Goal: Task Accomplishment & Management: Manage account settings

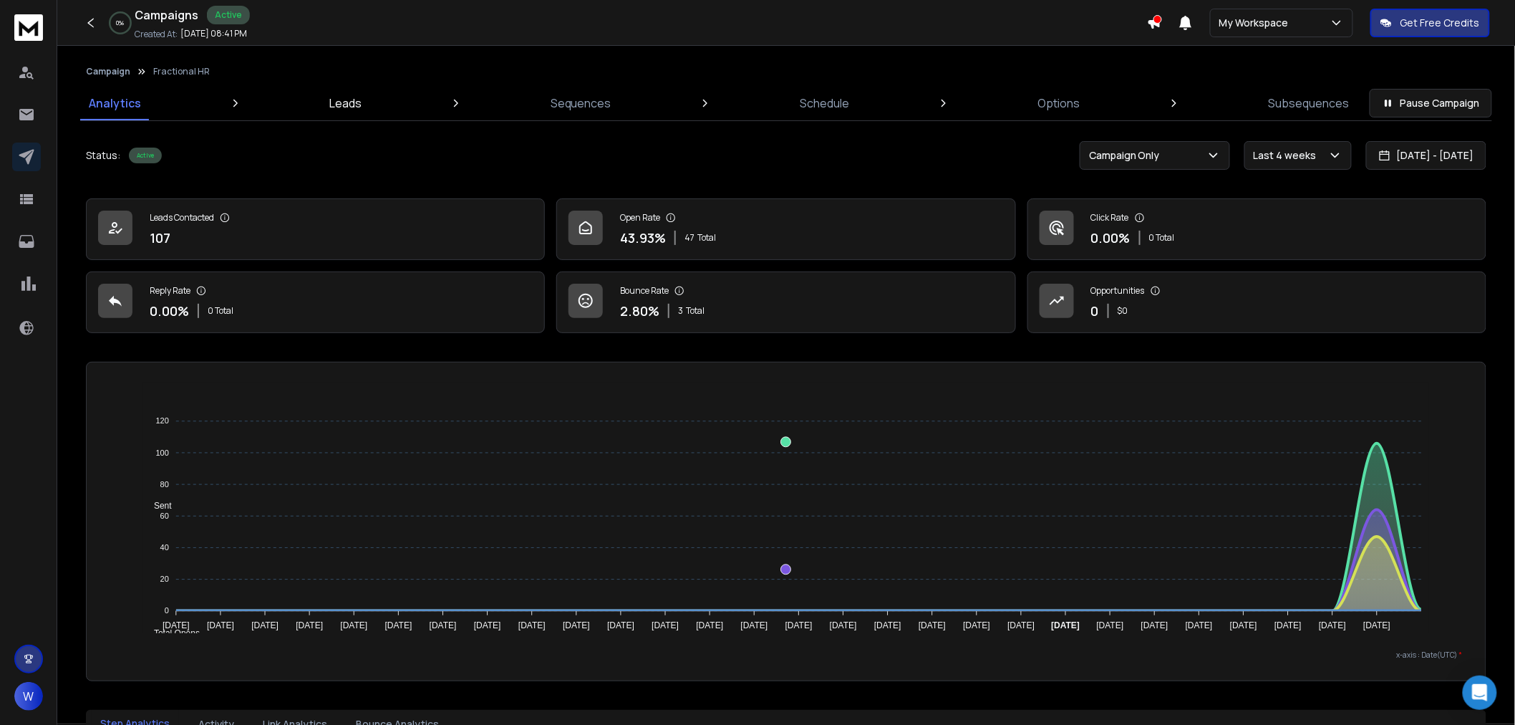
click at [352, 97] on p "Leads" at bounding box center [345, 103] width 32 height 17
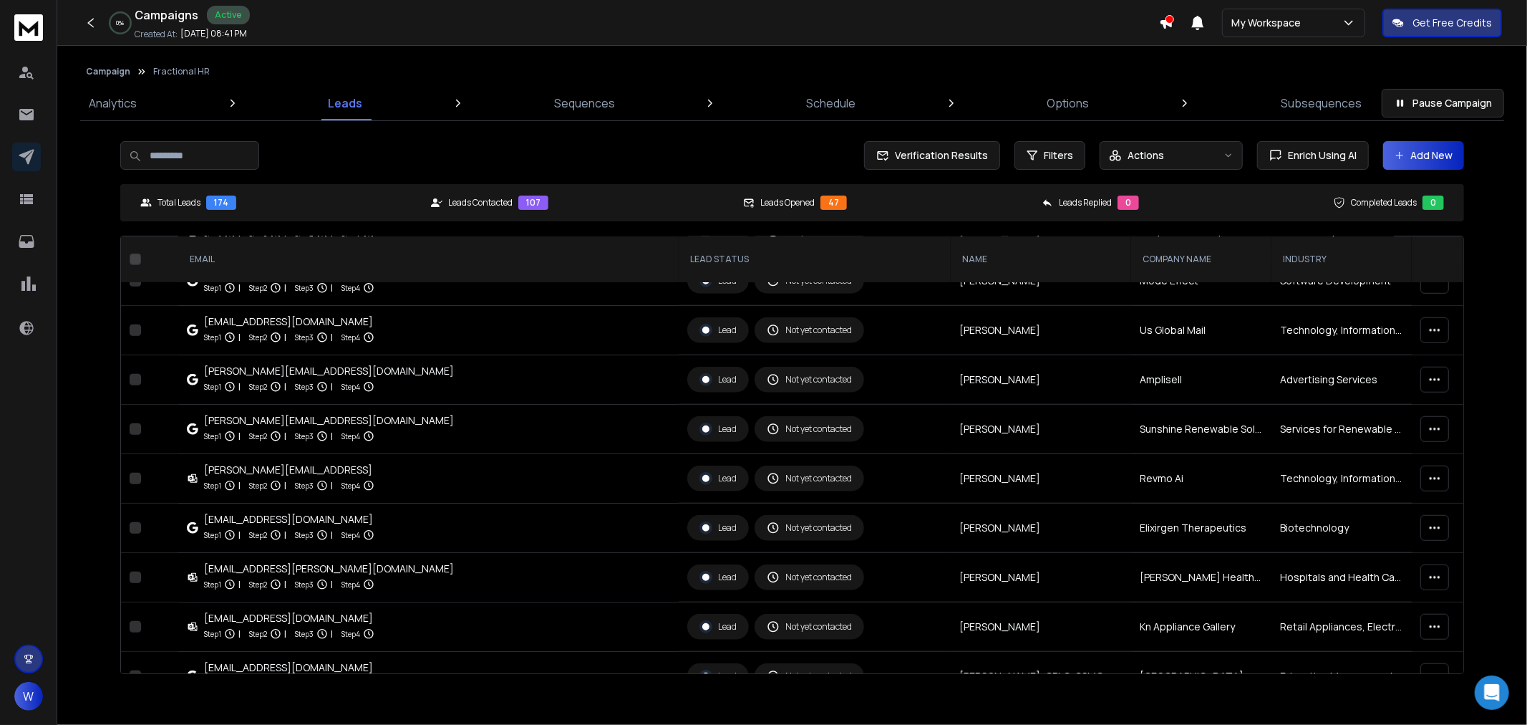
scroll to position [955, 0]
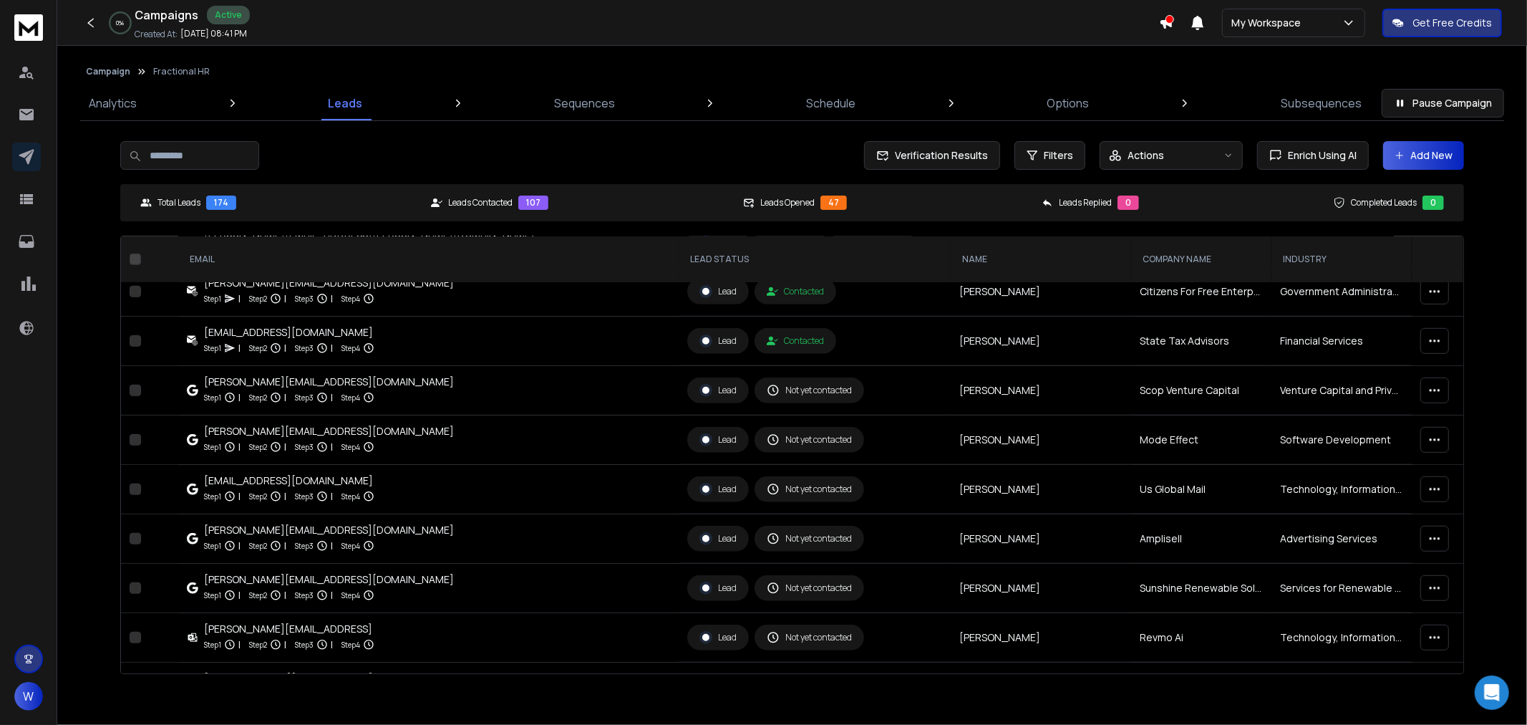
click at [1429, 390] on icon "button" at bounding box center [1435, 390] width 13 height 13
click at [244, 149] on input at bounding box center [189, 155] width 139 height 29
type input "*"
type input "*****"
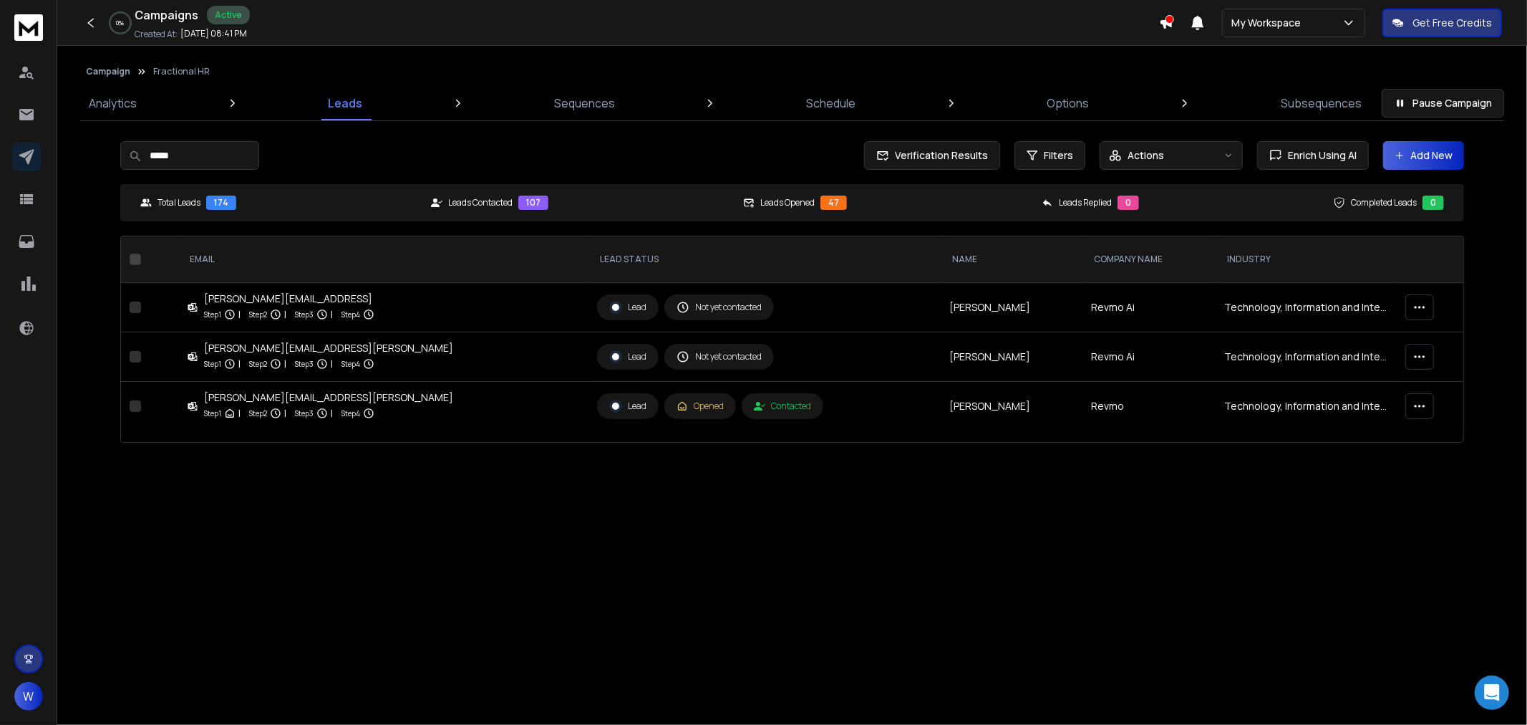
drag, startPoint x: 220, startPoint y: 158, endPoint x: 46, endPoint y: 132, distance: 175.9
click at [46, 132] on div "W 0 % Campaigns Active Created At: [DATE] 08:41 PM My Workspace Get Free Credit…" at bounding box center [763, 224] width 1527 height 448
type input "***"
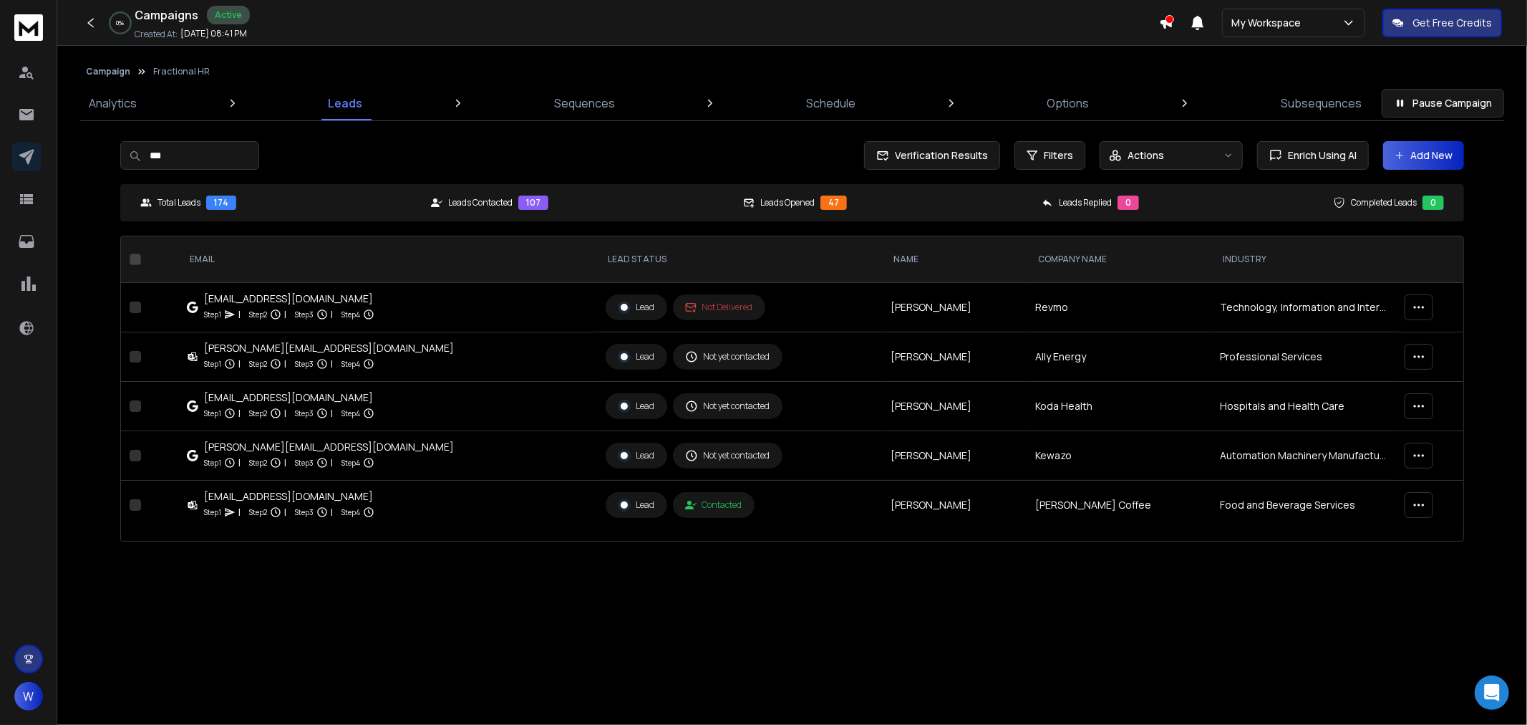
click at [244, 294] on div "[EMAIL_ADDRESS][DOMAIN_NAME]" at bounding box center [289, 298] width 170 height 14
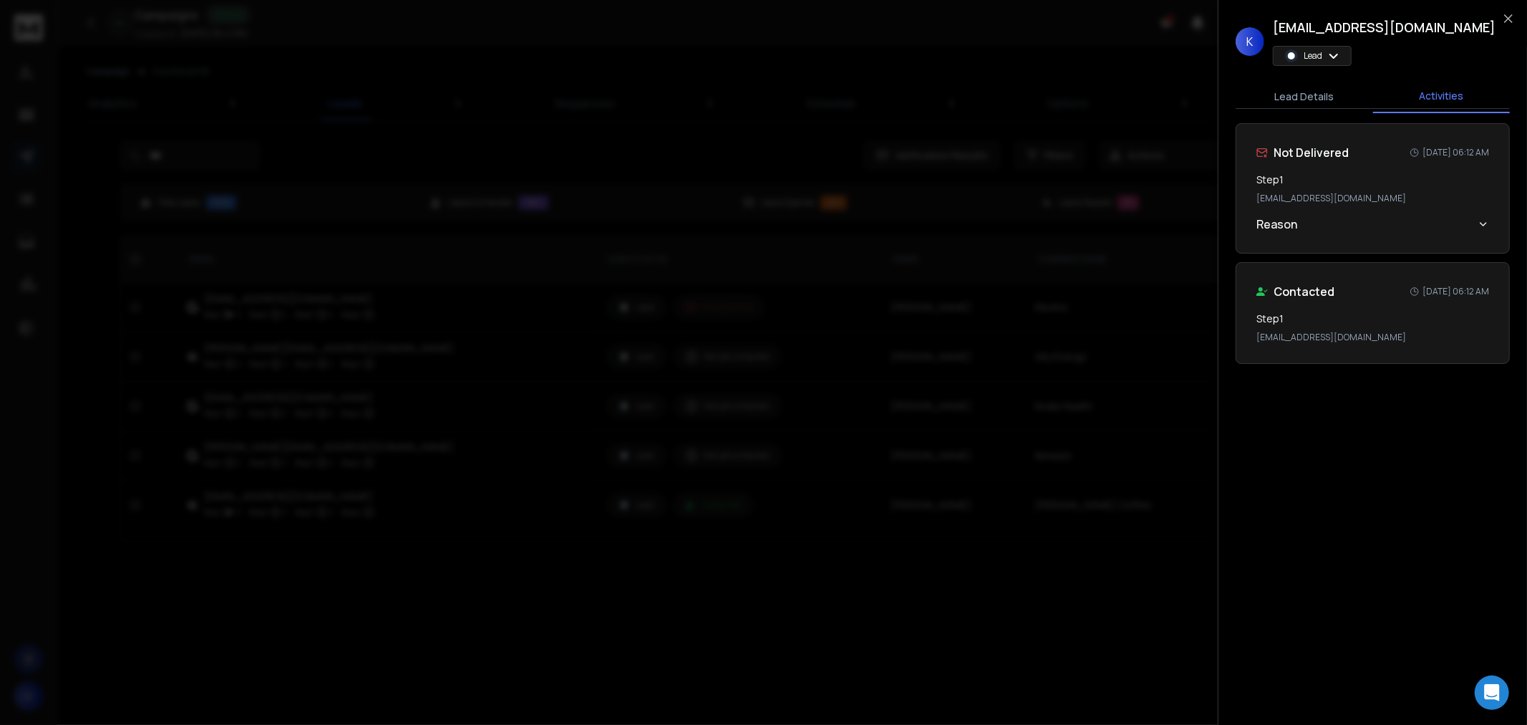
click at [1440, 88] on button "Activities" at bounding box center [1441, 96] width 137 height 33
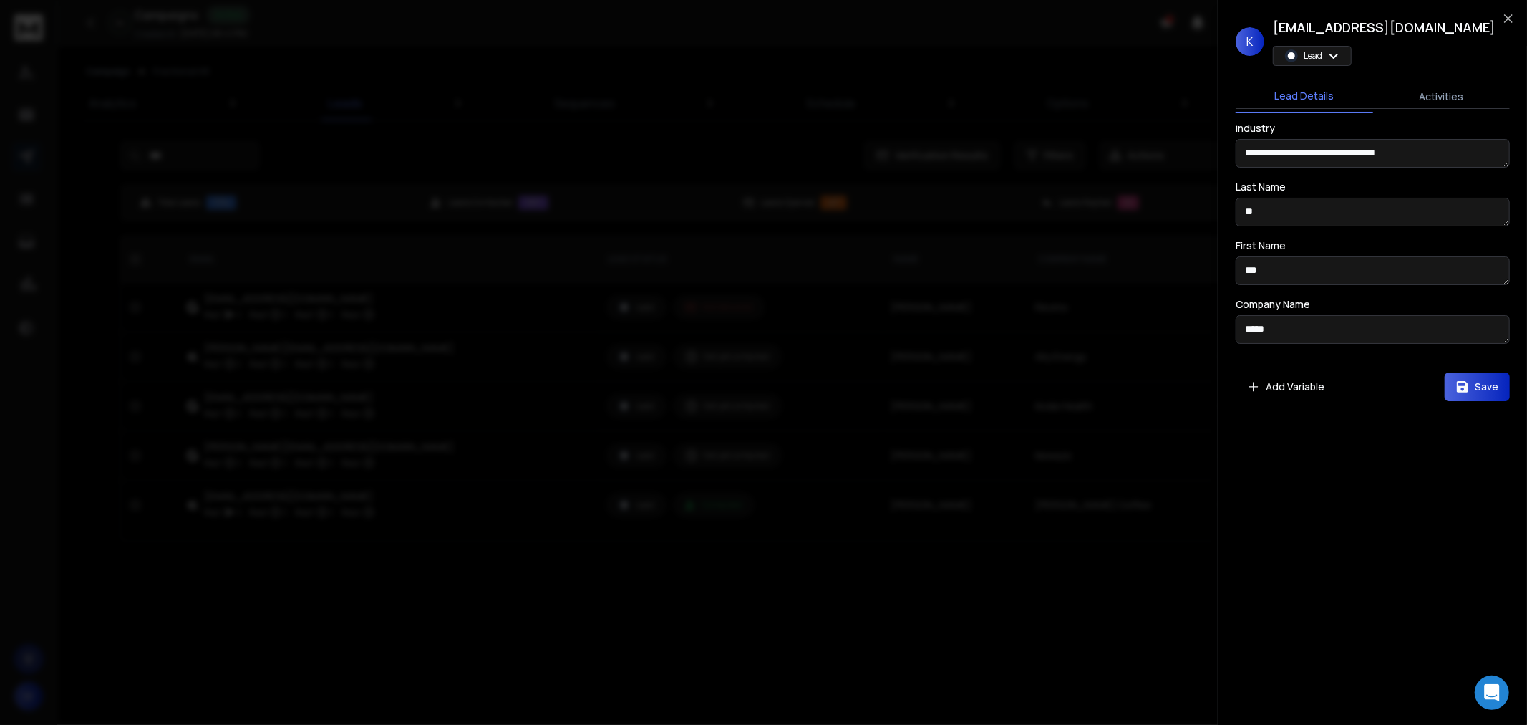
click at [1312, 95] on button "Lead Details" at bounding box center [1304, 96] width 137 height 33
click at [1511, 12] on icon "button" at bounding box center [1509, 18] width 14 height 14
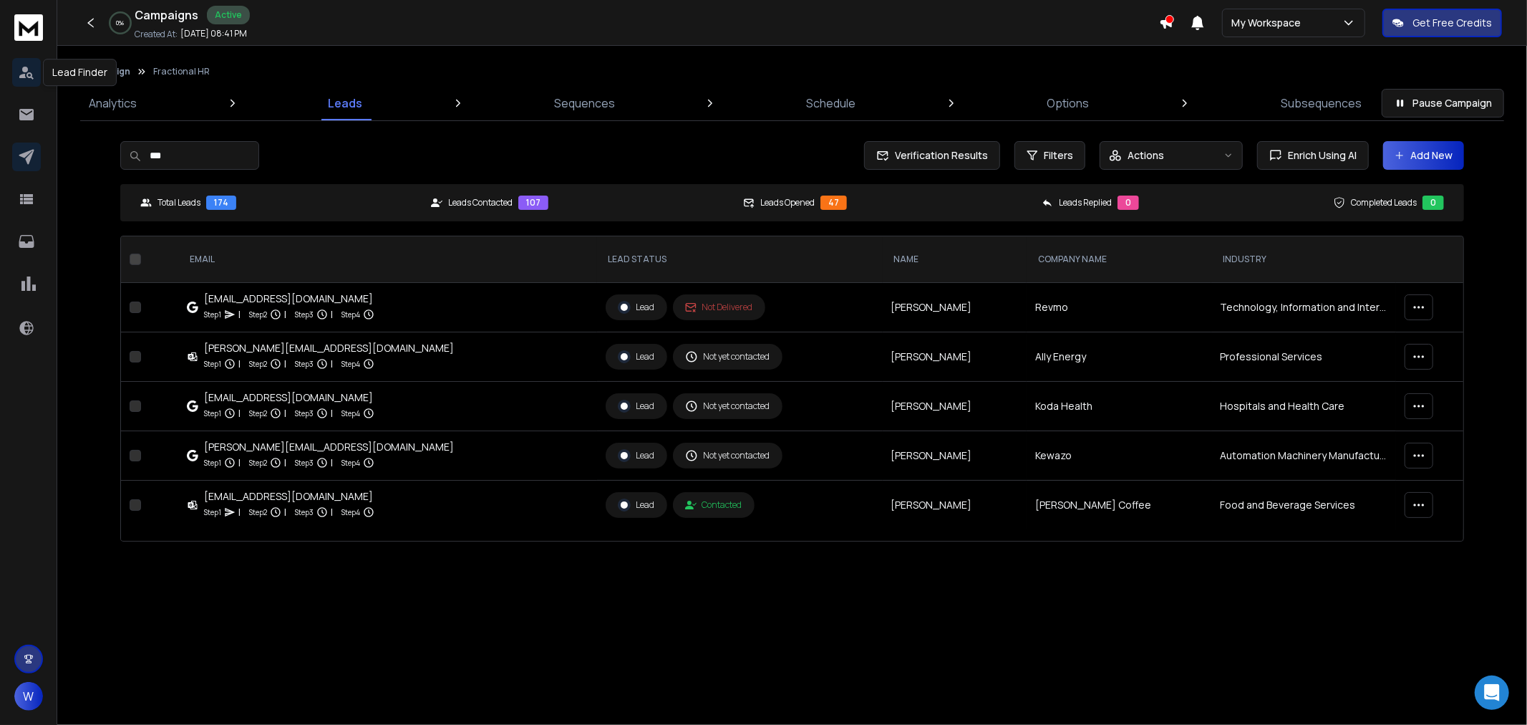
click at [30, 69] on icon at bounding box center [26, 72] width 17 height 17
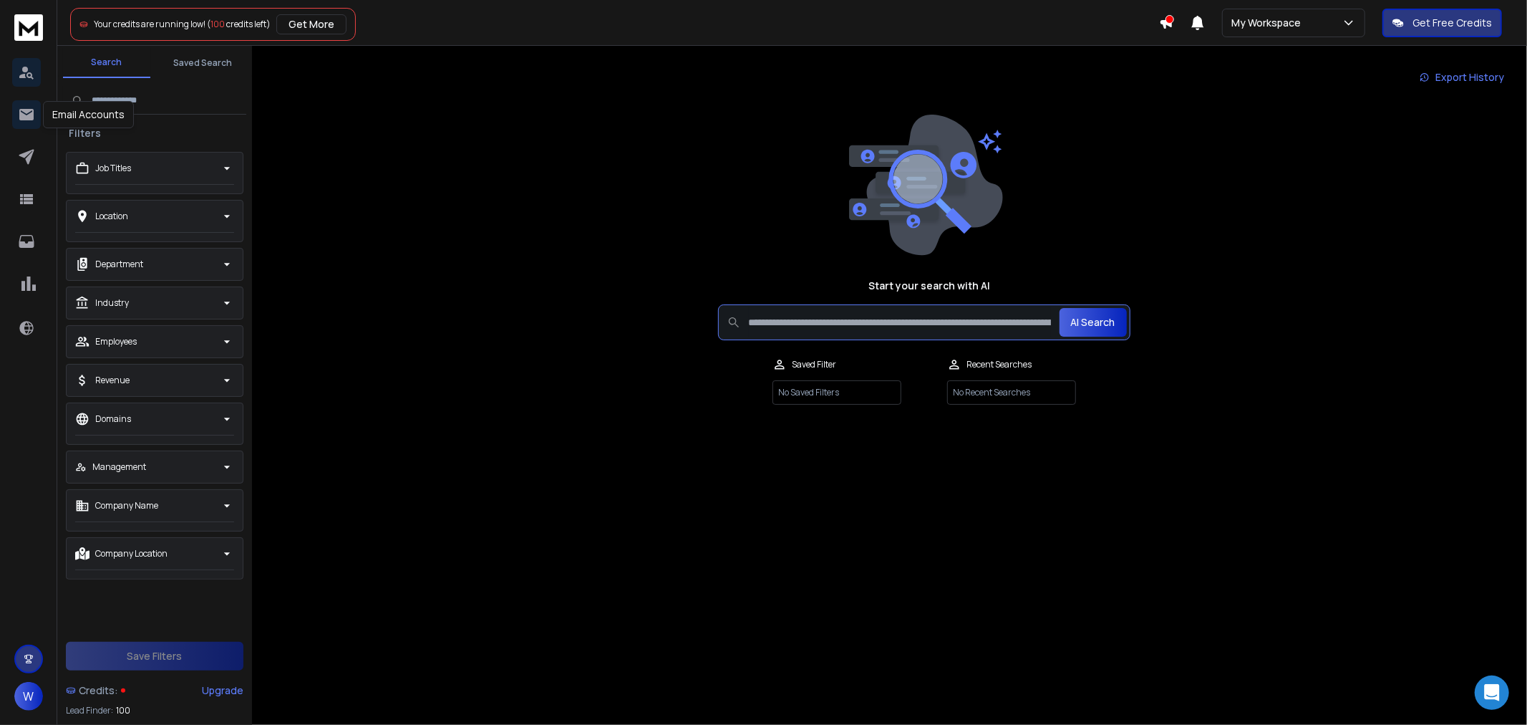
click at [17, 124] on link at bounding box center [26, 114] width 29 height 29
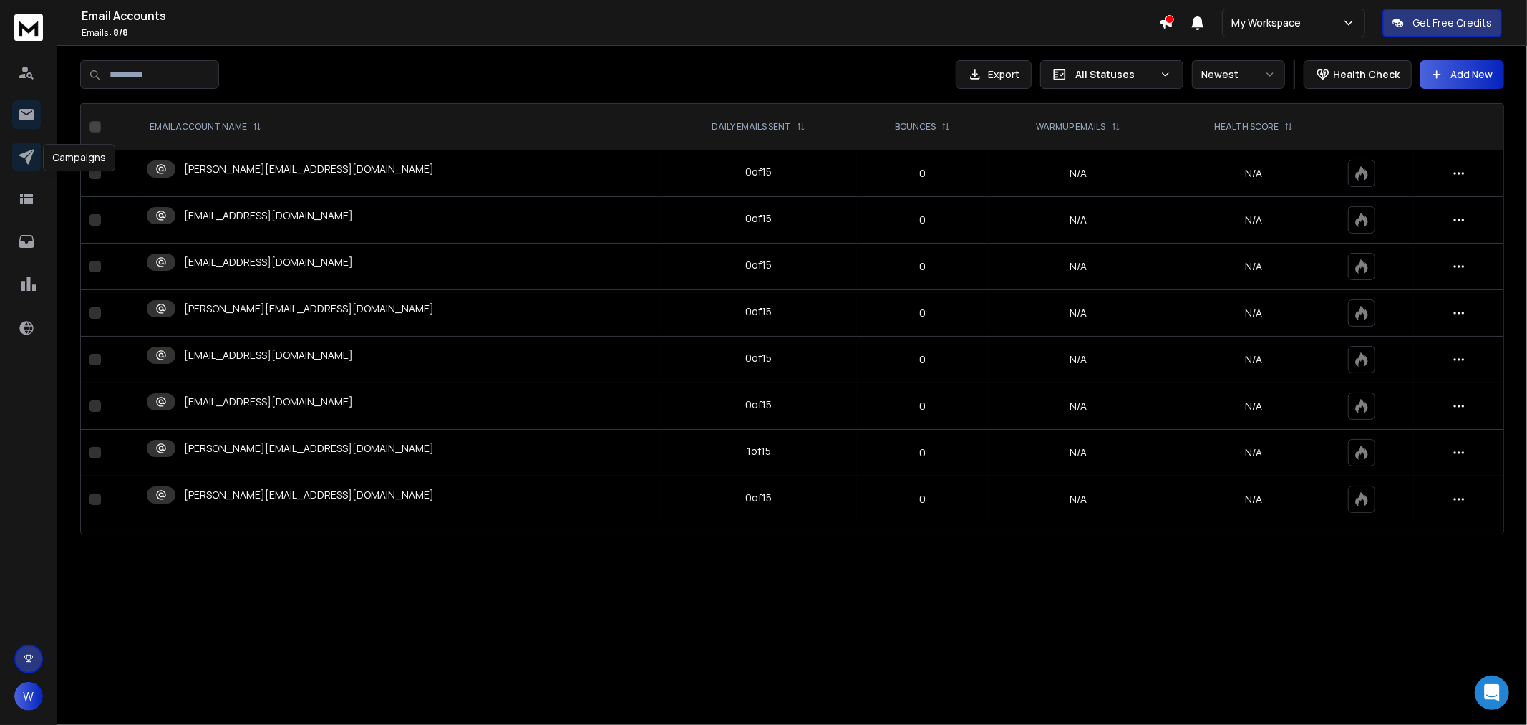
click at [24, 161] on icon at bounding box center [26, 156] width 17 height 17
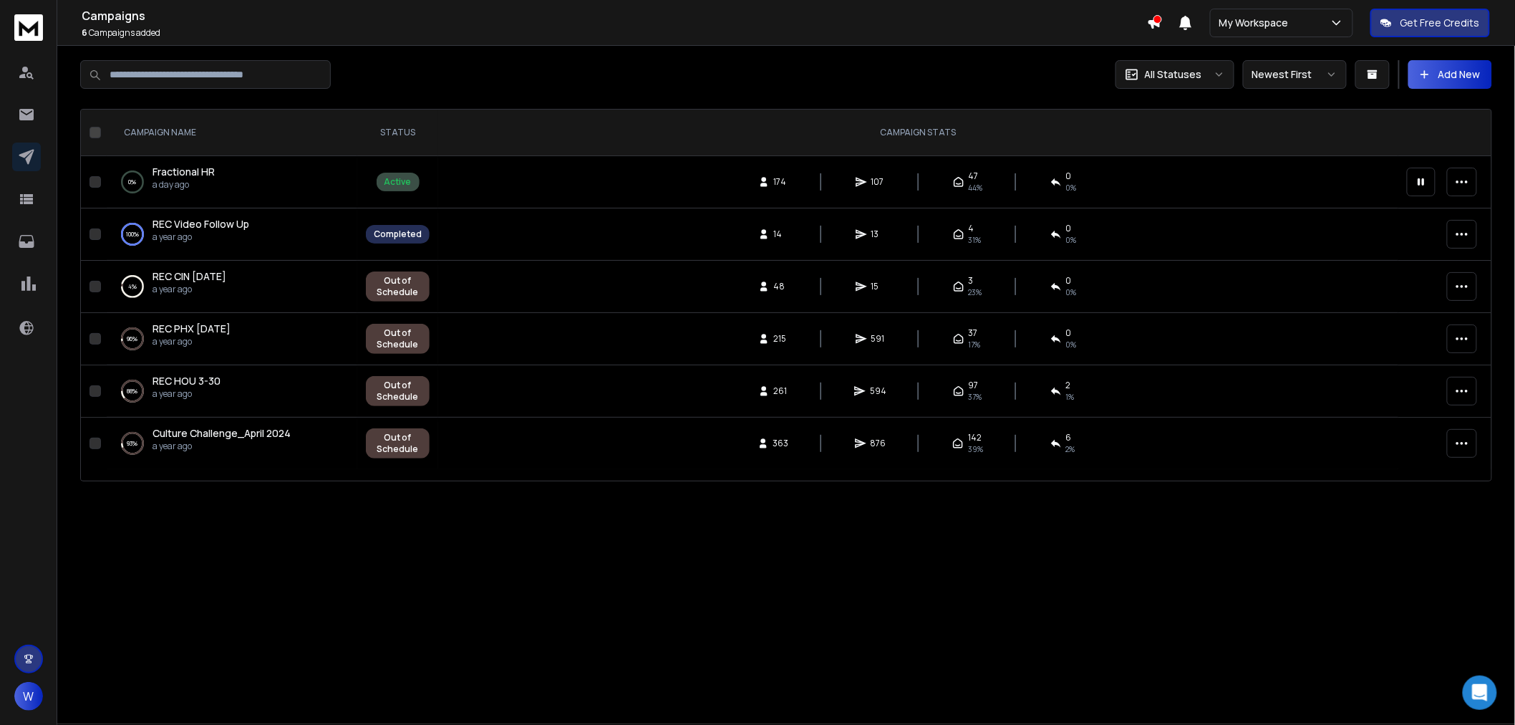
click at [191, 175] on span "Fractional HR" at bounding box center [184, 172] width 62 height 14
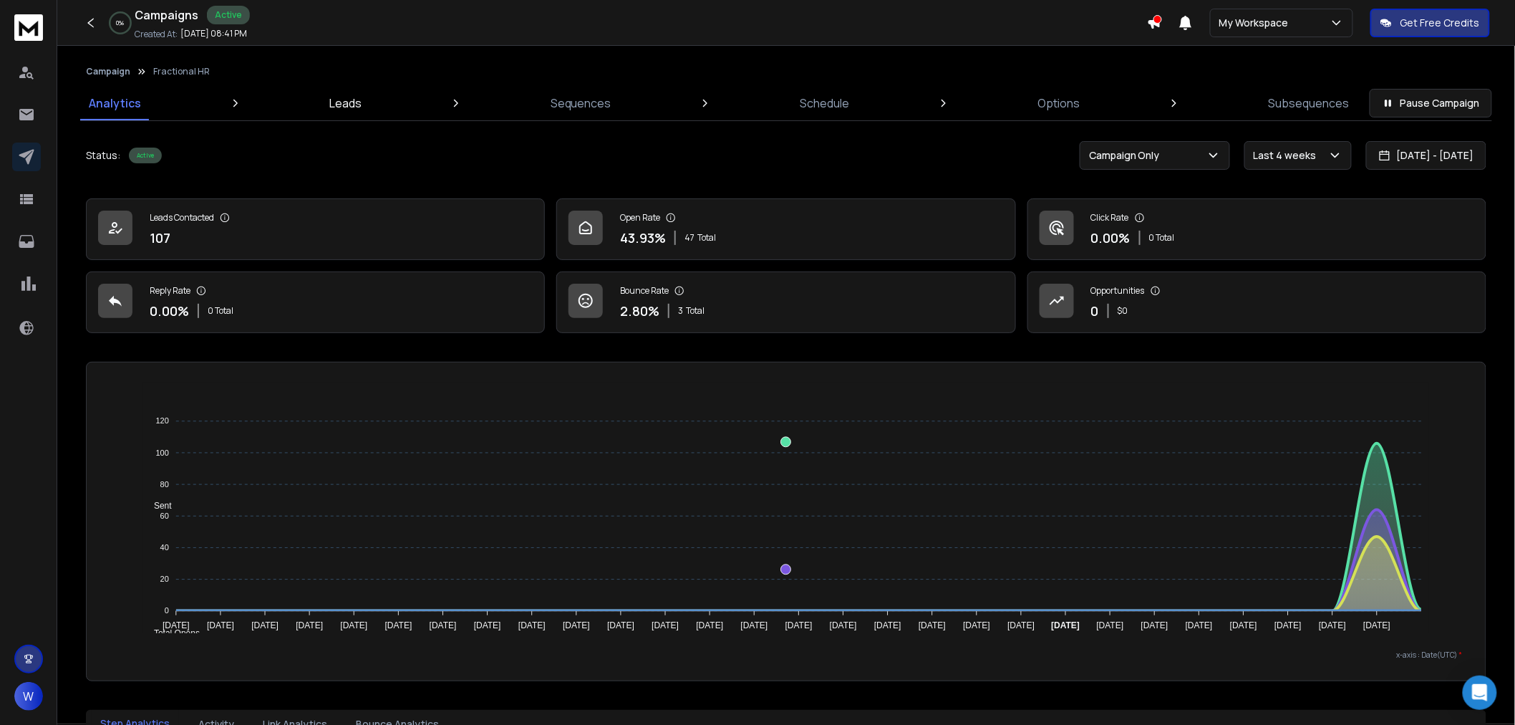
click at [365, 105] on link "Leads" at bounding box center [345, 103] width 49 height 34
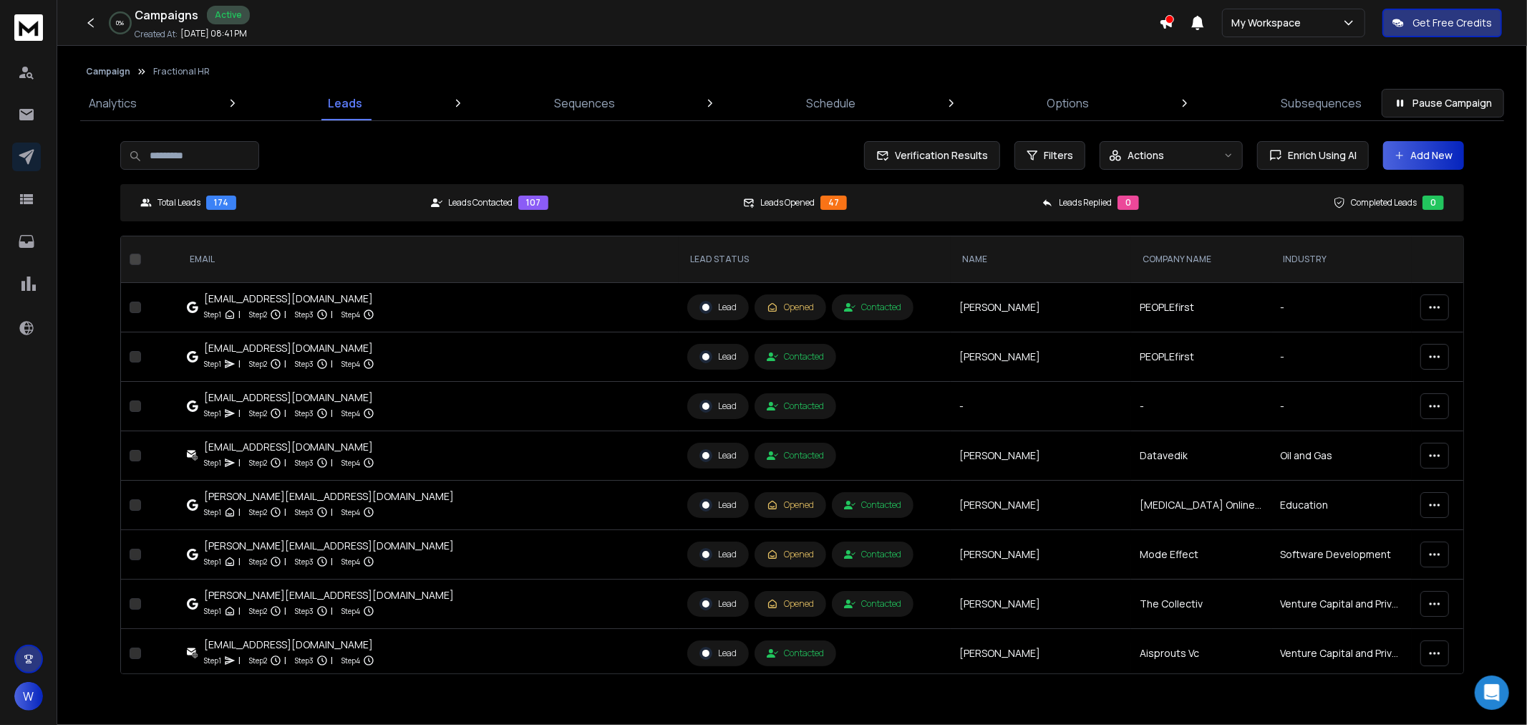
click at [205, 163] on input at bounding box center [189, 155] width 139 height 29
type input "******"
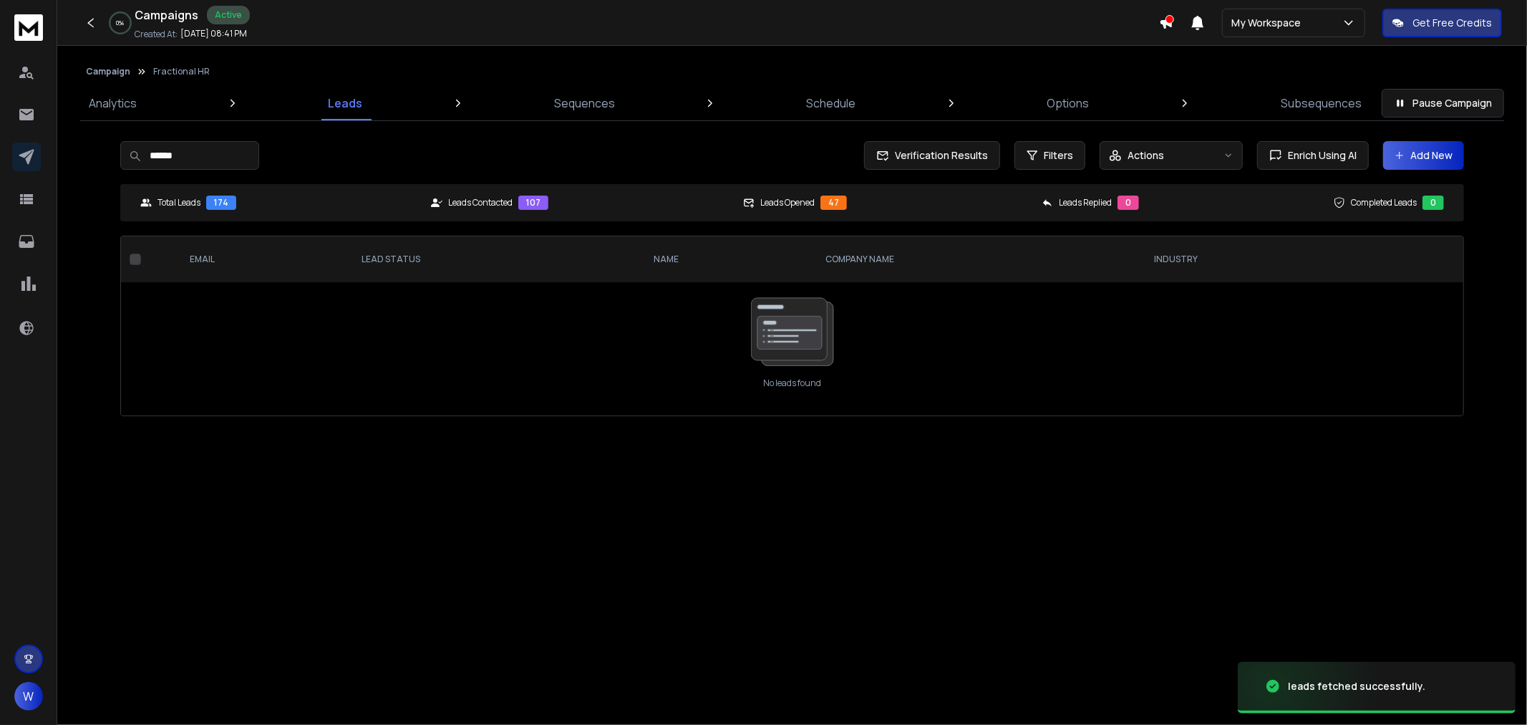
click at [203, 145] on input "******" at bounding box center [189, 155] width 139 height 29
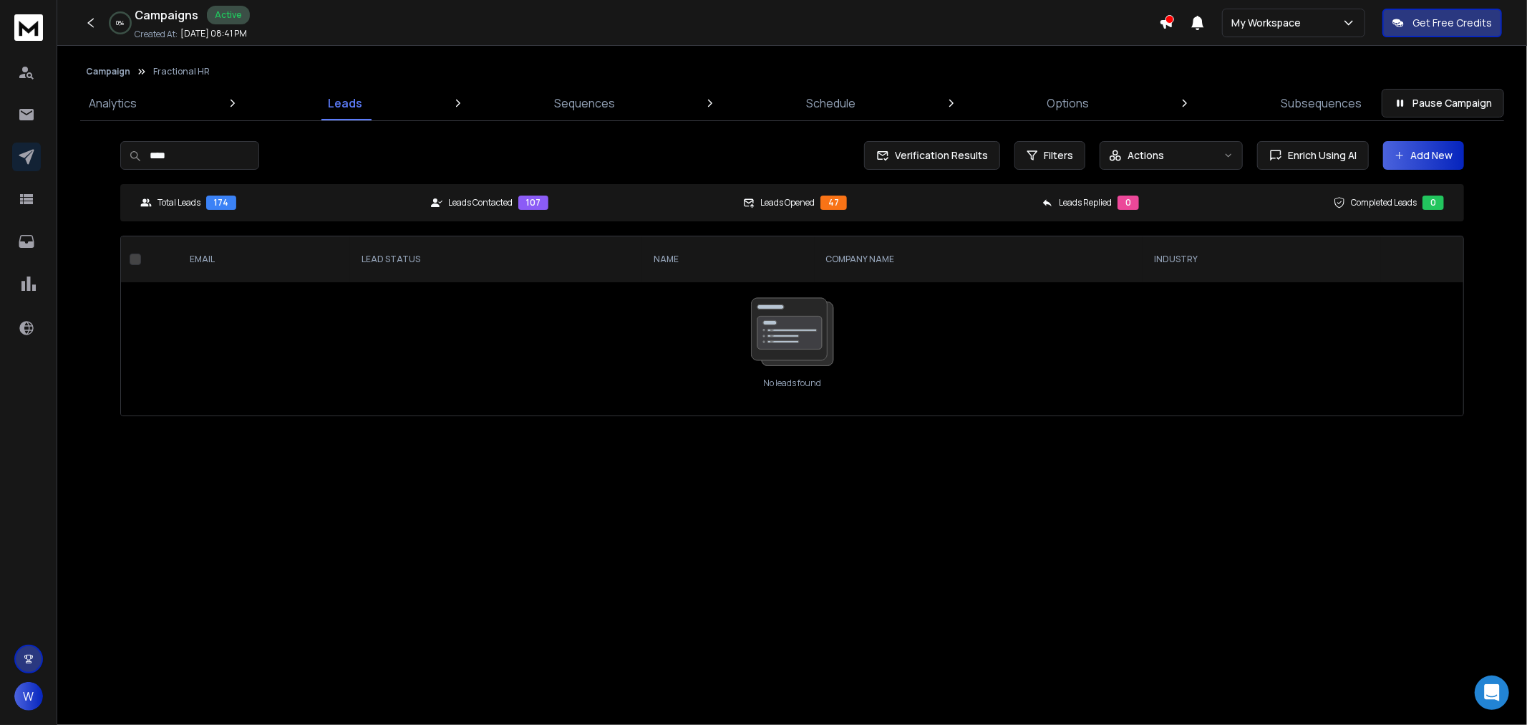
type input "***"
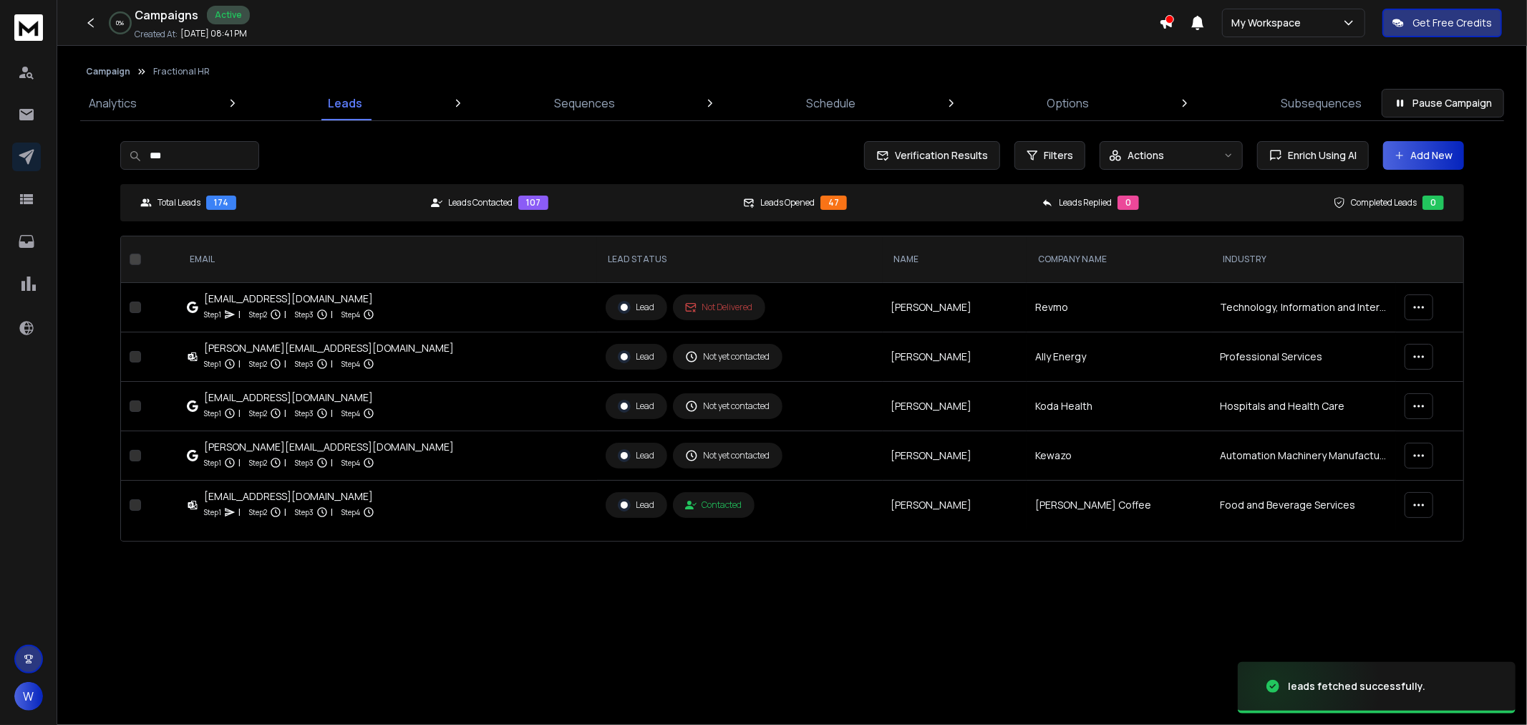
click at [1413, 306] on icon "button" at bounding box center [1419, 307] width 13 height 13
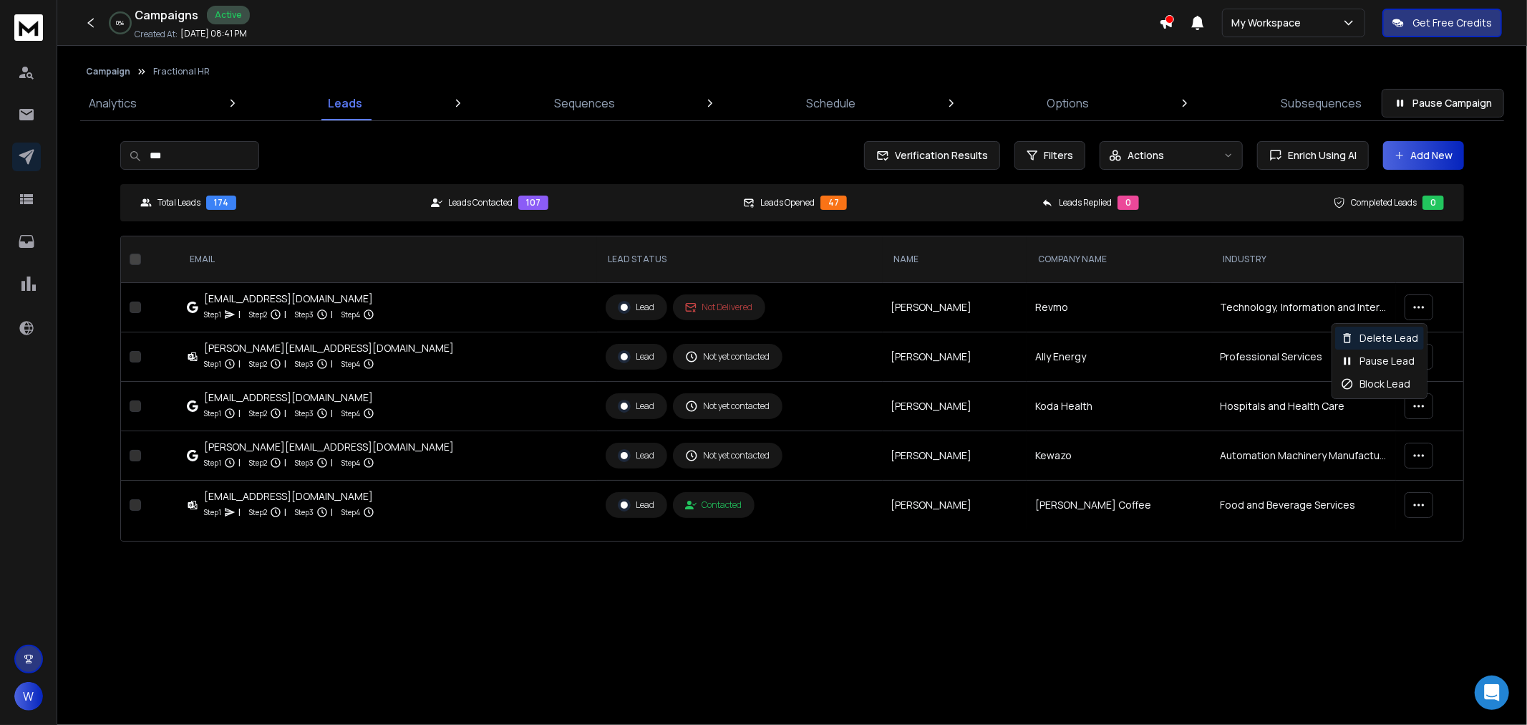
click at [275, 298] on div "[EMAIL_ADDRESS][DOMAIN_NAME]" at bounding box center [289, 298] width 170 height 14
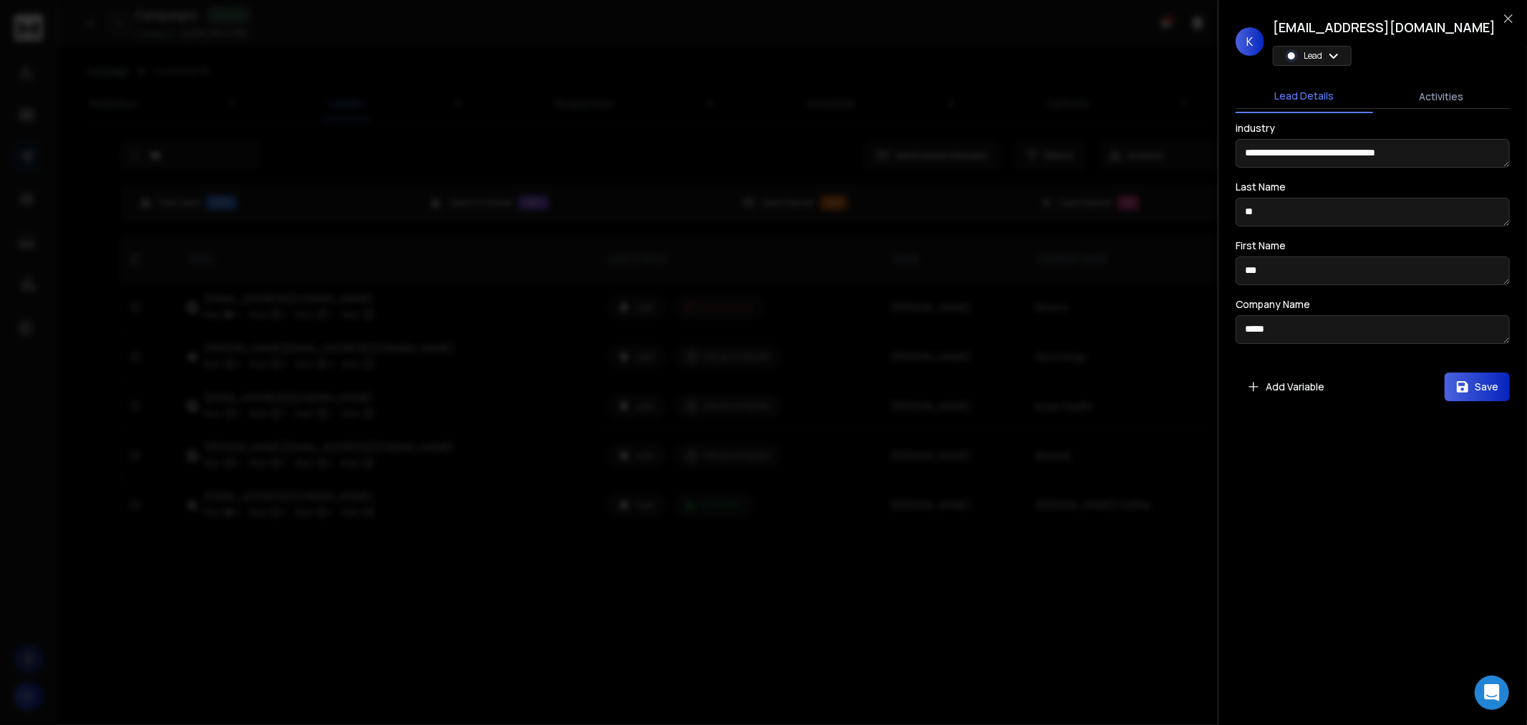
click at [1337, 52] on body "Your warmest leads are on your site – Turn visits into conversations Reach Out …" at bounding box center [763, 362] width 1527 height 725
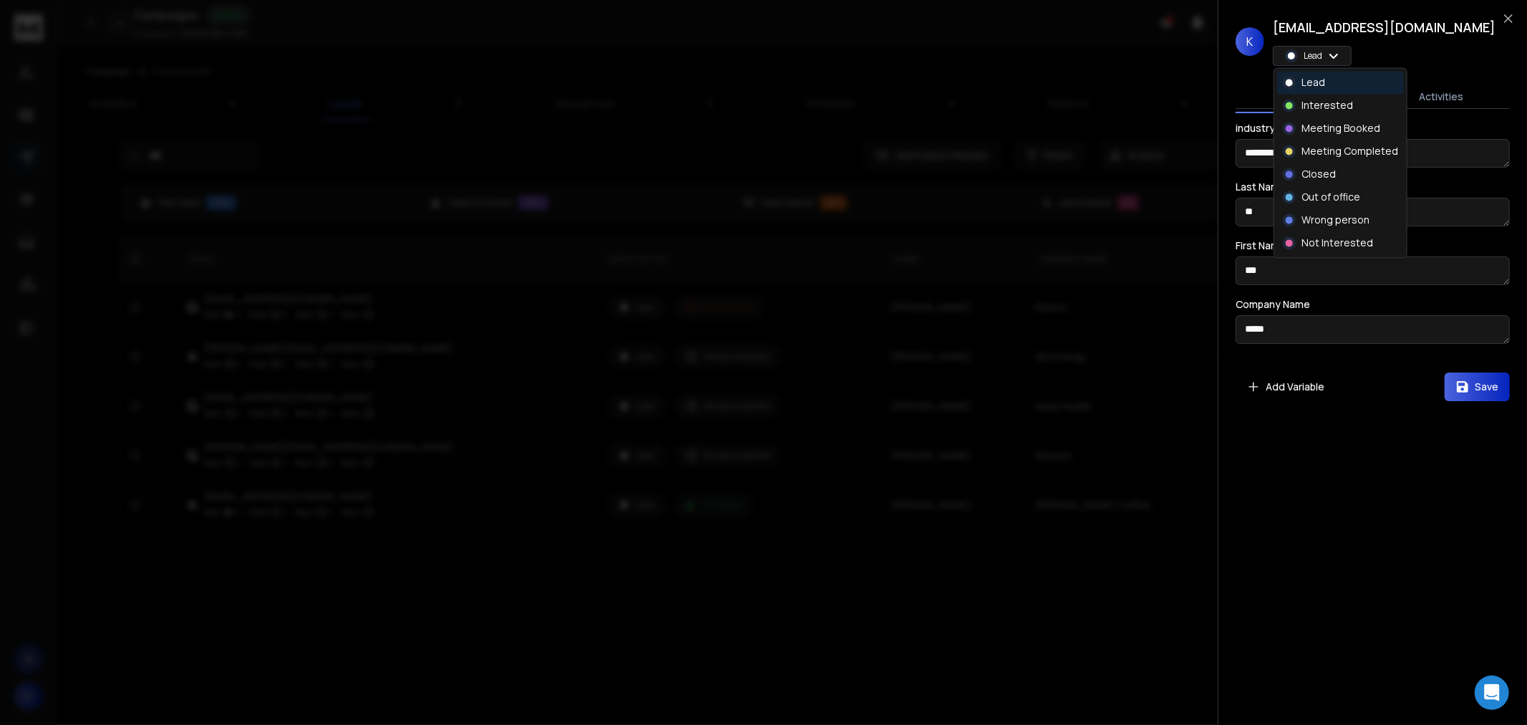
click at [1318, 79] on p "Lead" at bounding box center [1314, 82] width 24 height 14
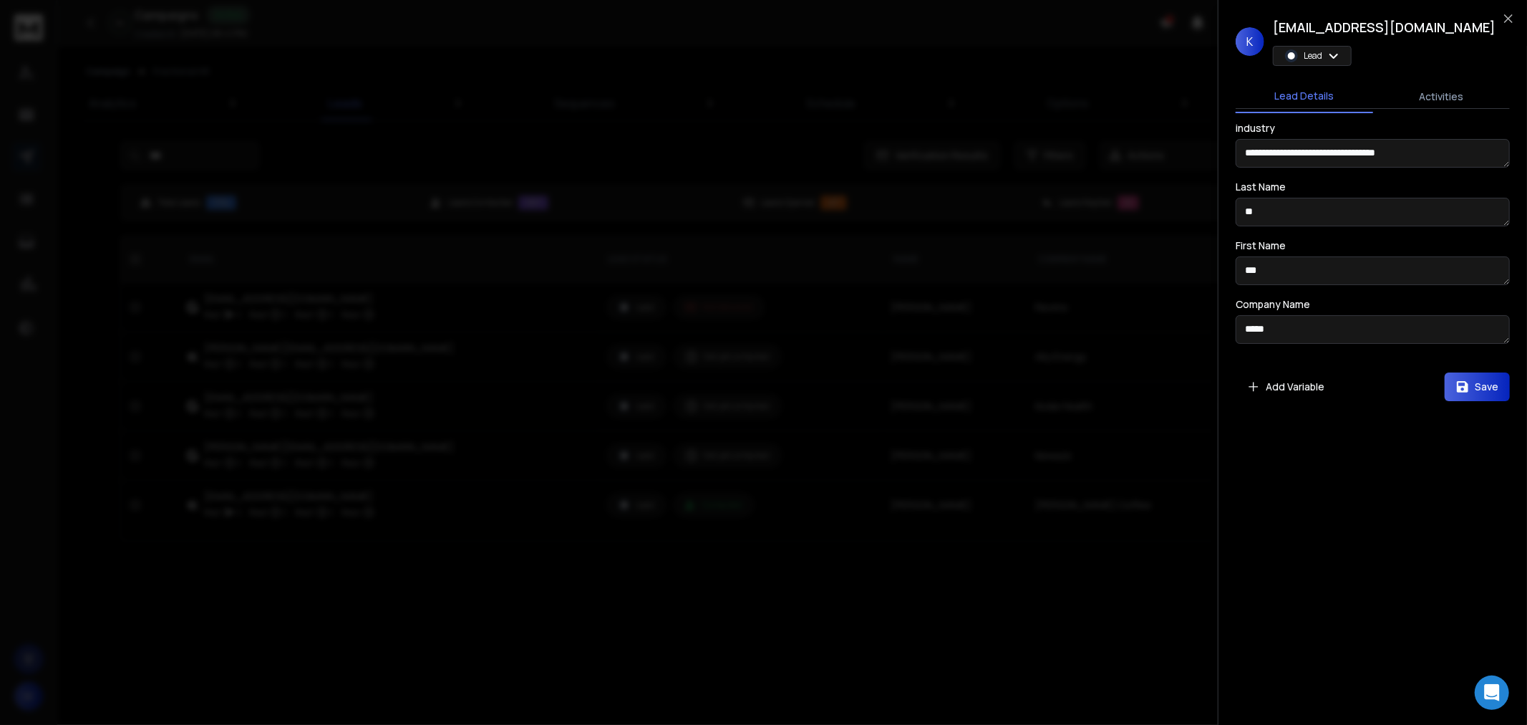
click at [1463, 47] on div "K [EMAIL_ADDRESS][DOMAIN_NAME] Lead" at bounding box center [1373, 41] width 274 height 49
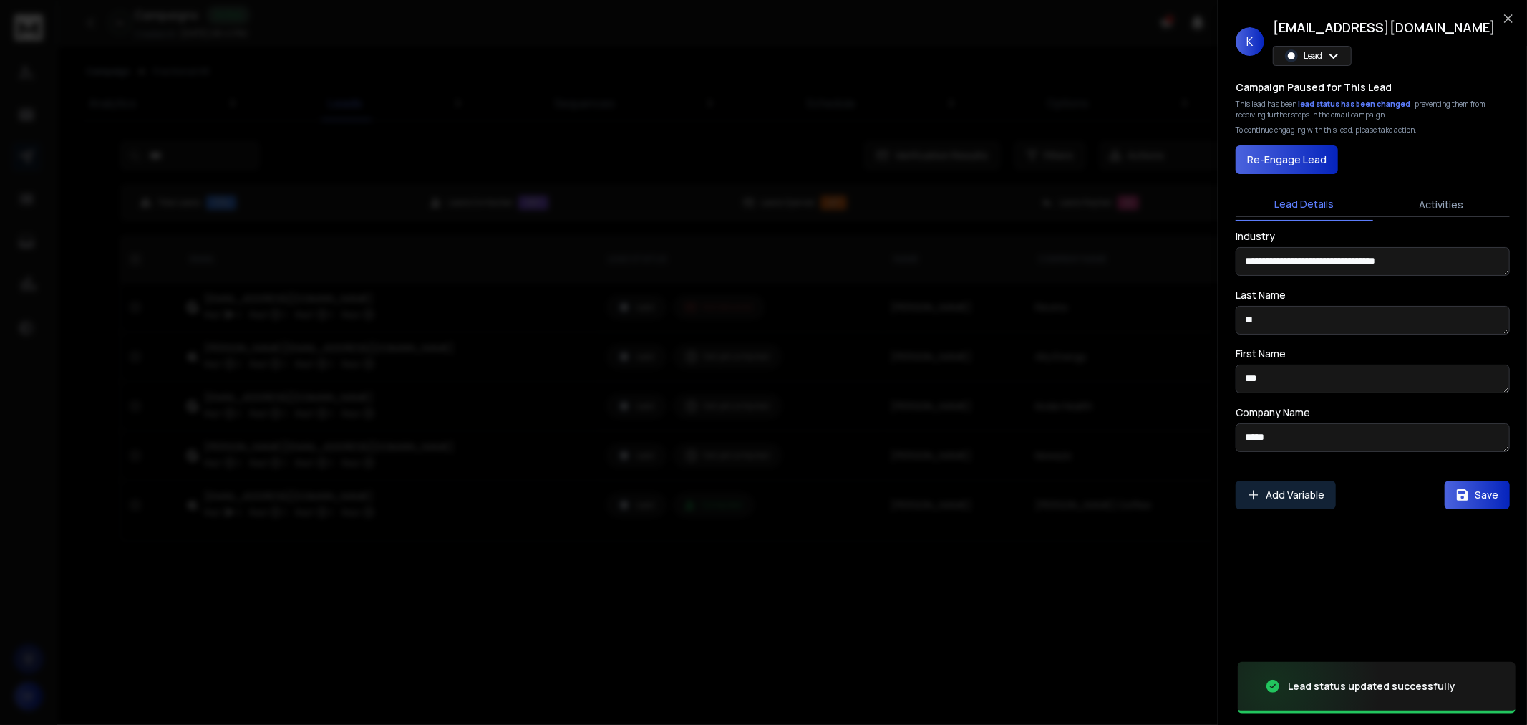
click at [1292, 488] on button "Add Variable" at bounding box center [1286, 494] width 100 height 29
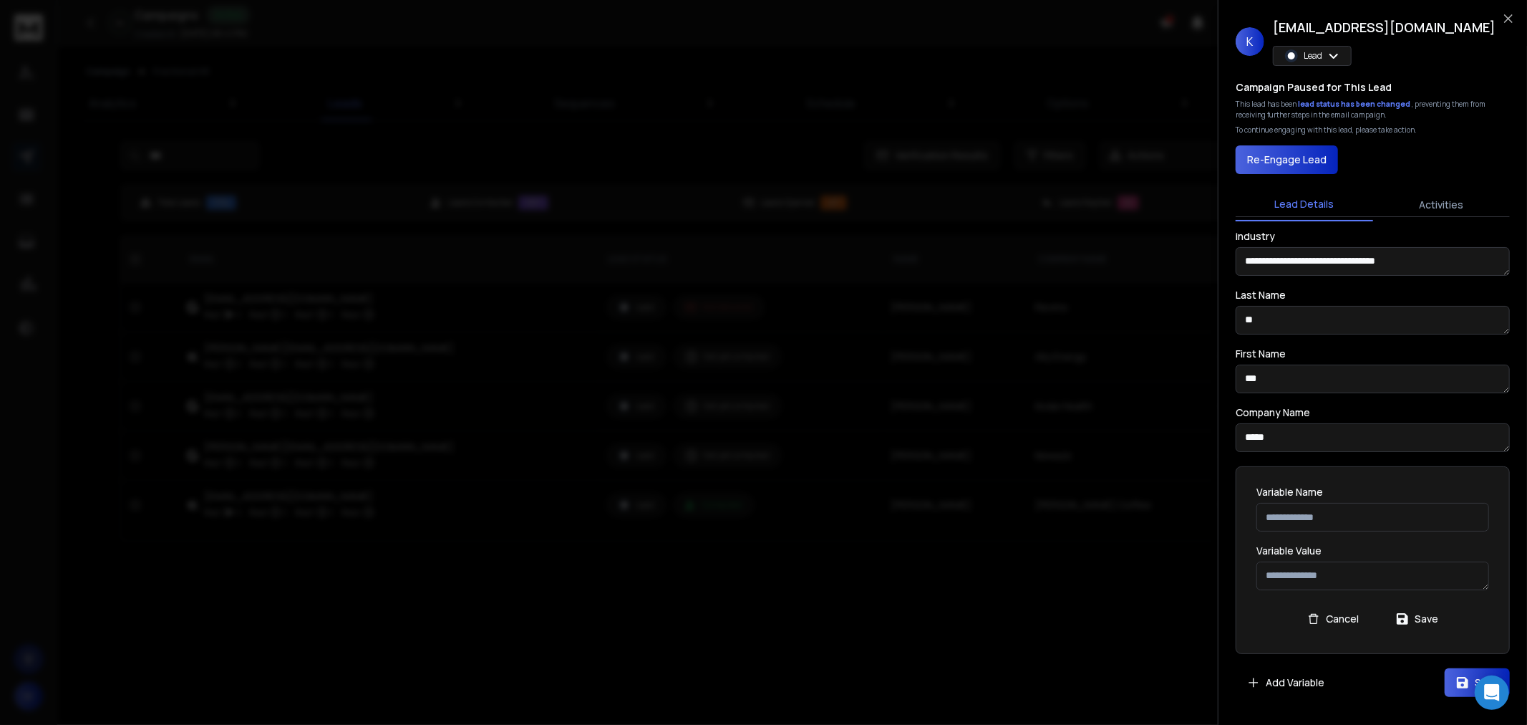
click at [1415, 153] on div "Campaign Paused for This Lead This lead has been lead status has been changed ,…" at bounding box center [1373, 127] width 274 height 94
click at [1340, 614] on button "Cancel" at bounding box center [1333, 618] width 74 height 29
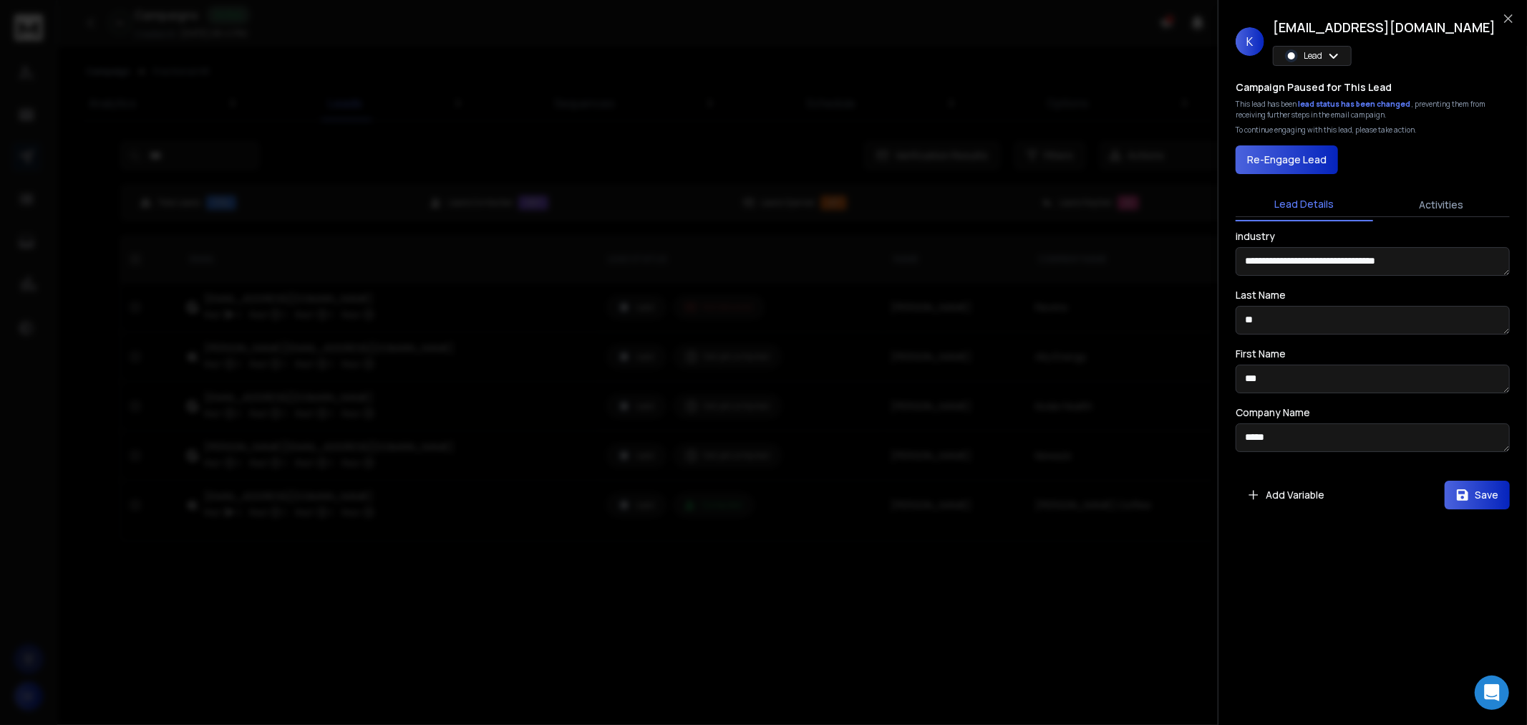
click at [1033, 42] on div at bounding box center [763, 362] width 1527 height 725
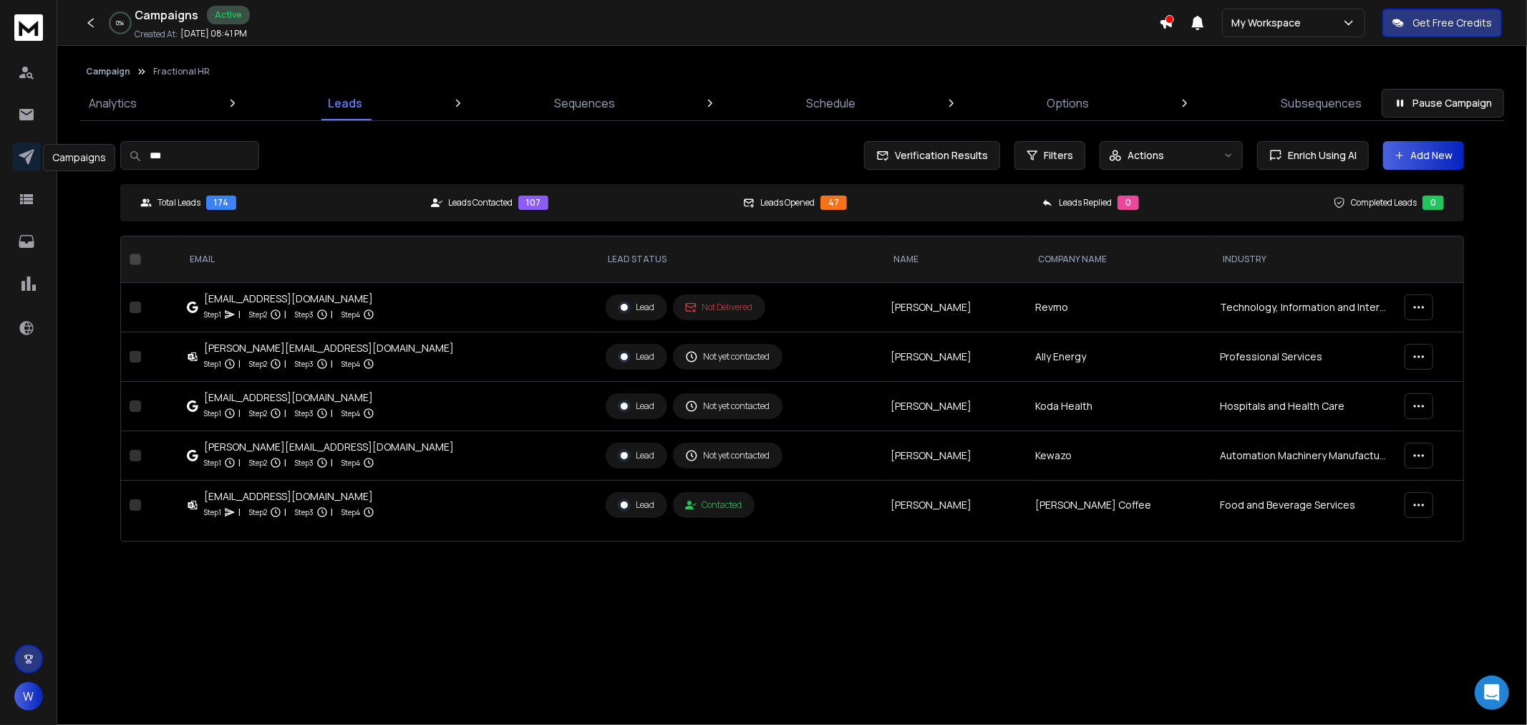
drag, startPoint x: 59, startPoint y: 155, endPoint x: 0, endPoint y: 129, distance: 64.8
click at [0, 129] on div "W 0 % Campaigns Active Created At: [DATE] 08:41 PM My Workspace Get Free Credit…" at bounding box center [763, 273] width 1527 height 547
click at [1451, 148] on button "Add New" at bounding box center [1423, 155] width 81 height 29
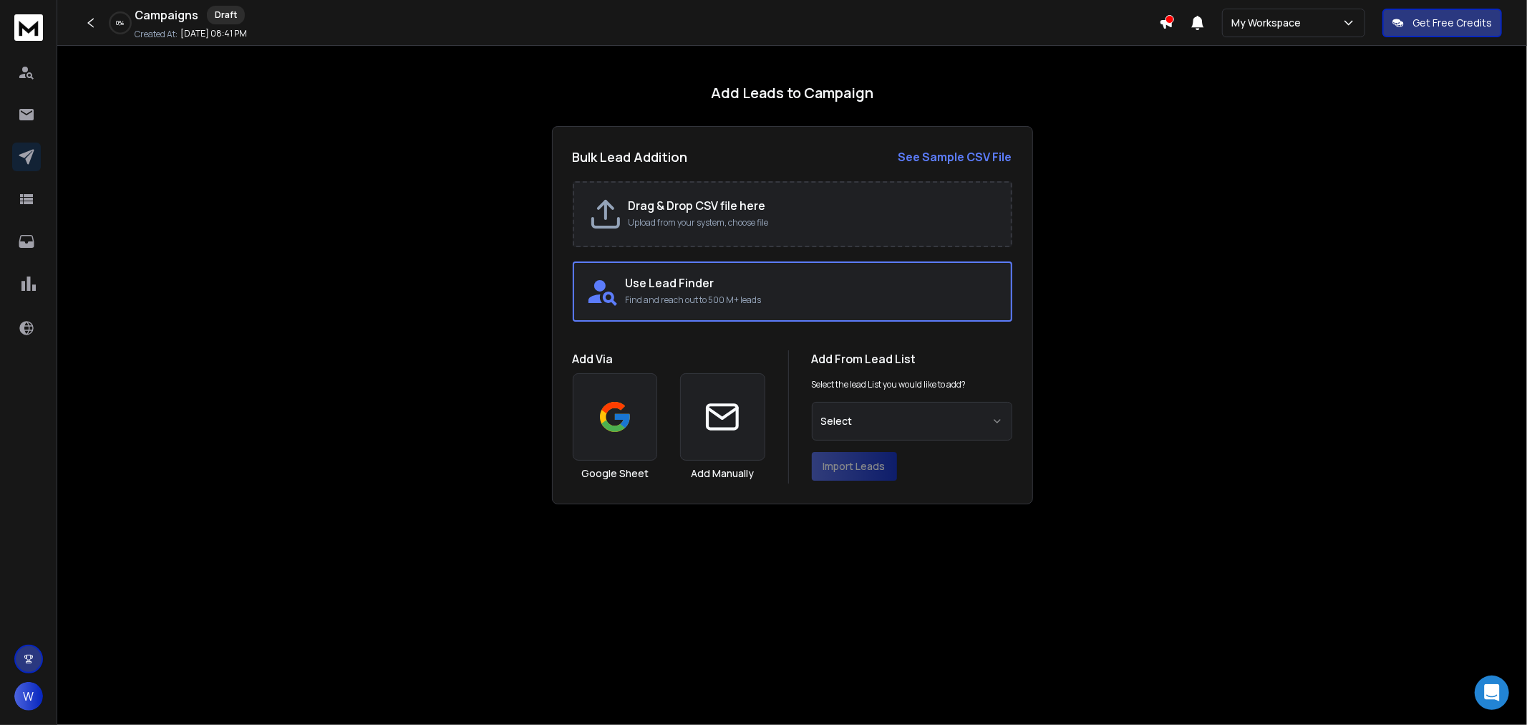
click at [705, 296] on p "Find and reach out to 500 M+ leads" at bounding box center [813, 299] width 374 height 11
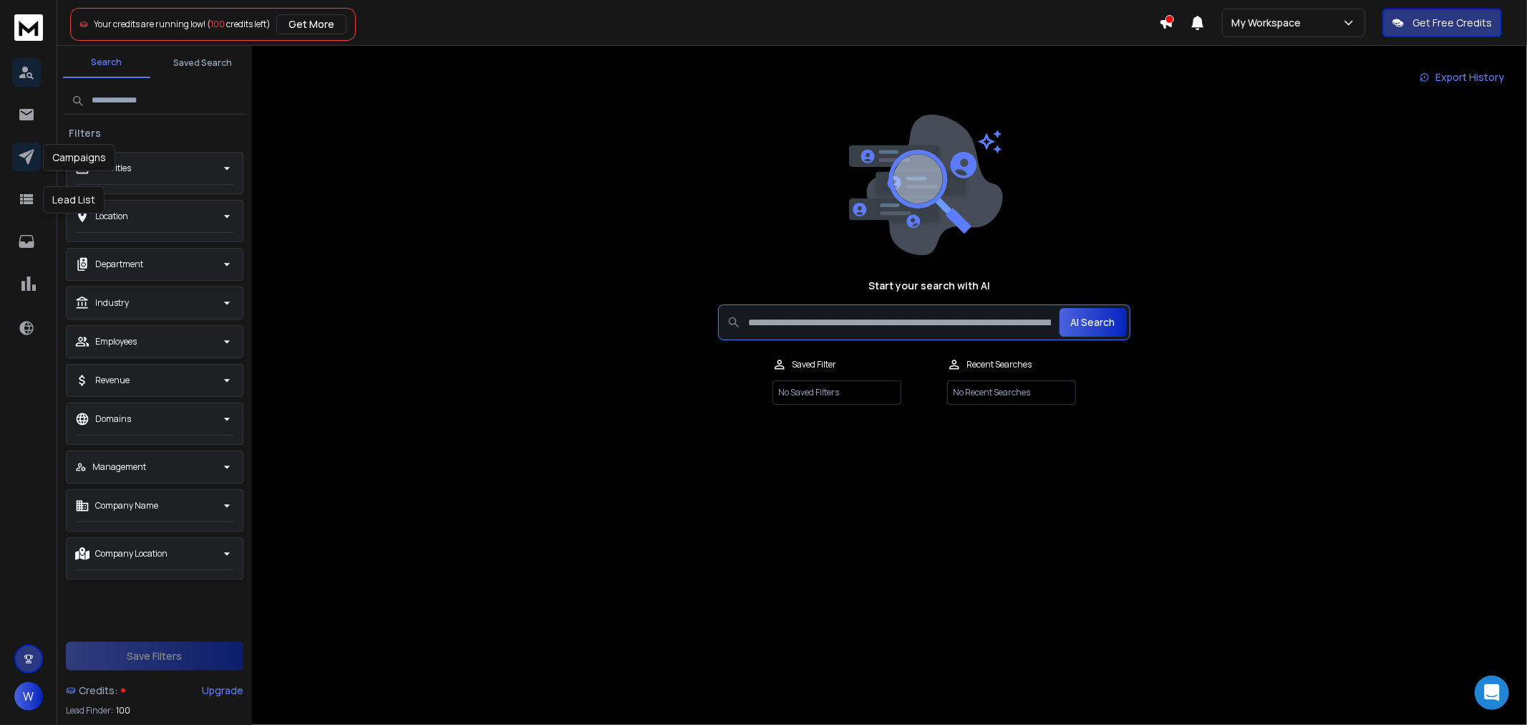
click at [26, 170] on link at bounding box center [26, 157] width 29 height 29
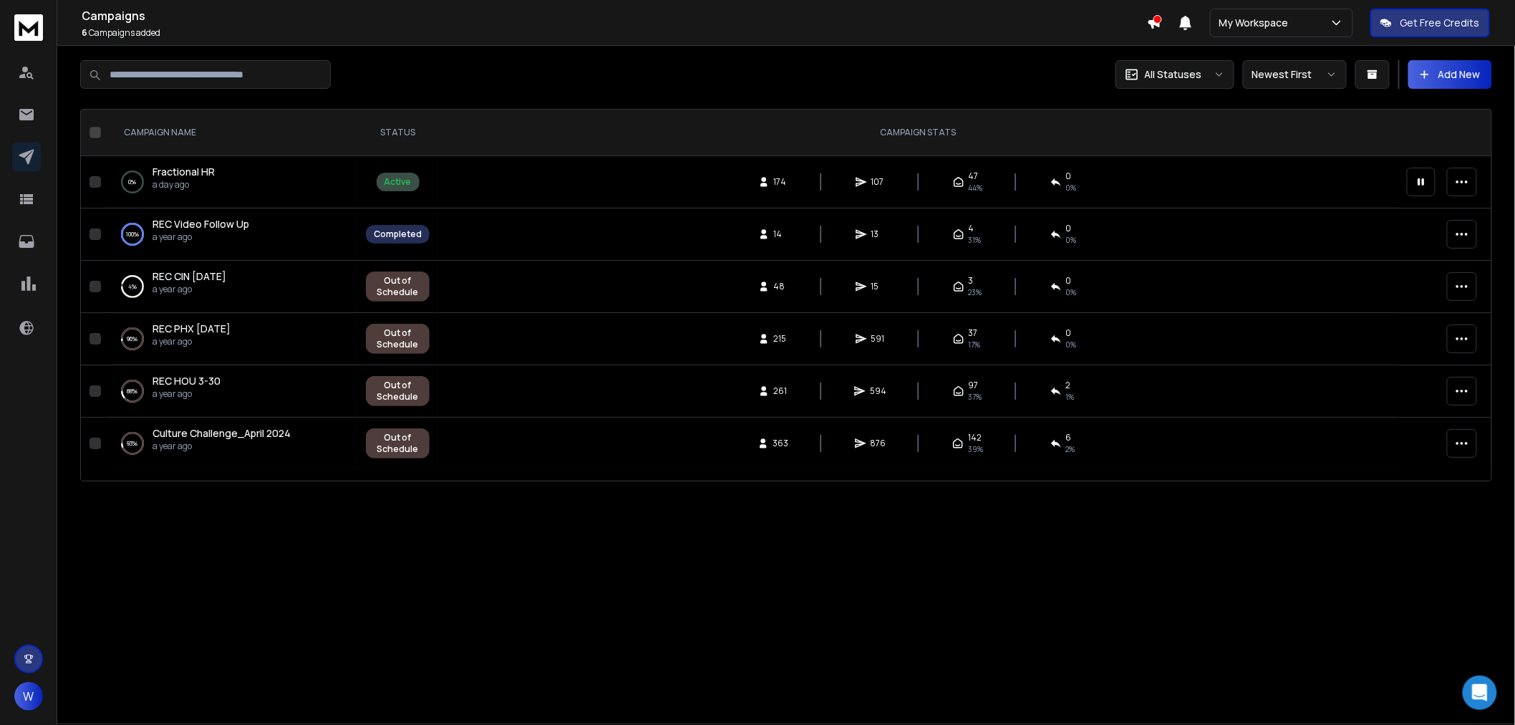
click at [206, 166] on span "Fractional HR" at bounding box center [184, 172] width 62 height 14
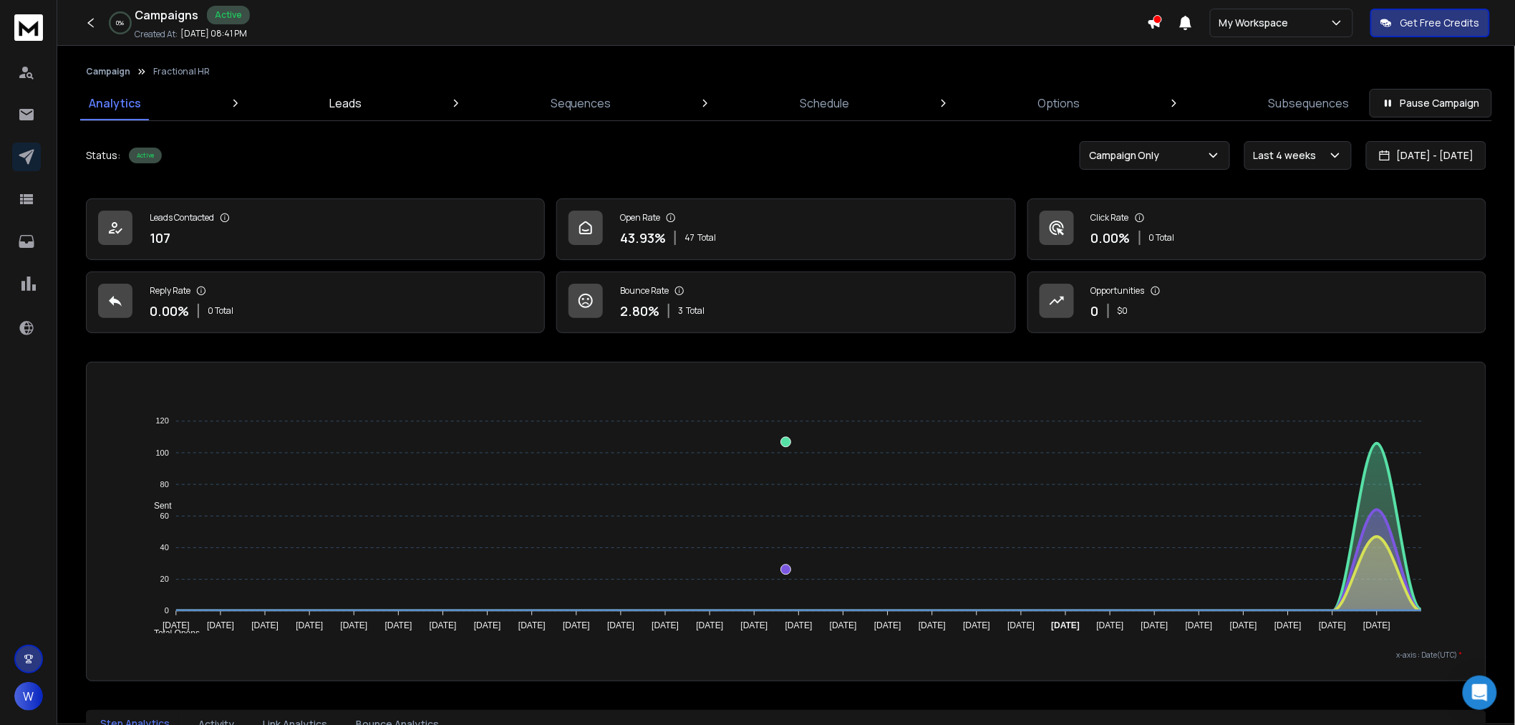
click at [354, 103] on p "Leads" at bounding box center [345, 103] width 32 height 17
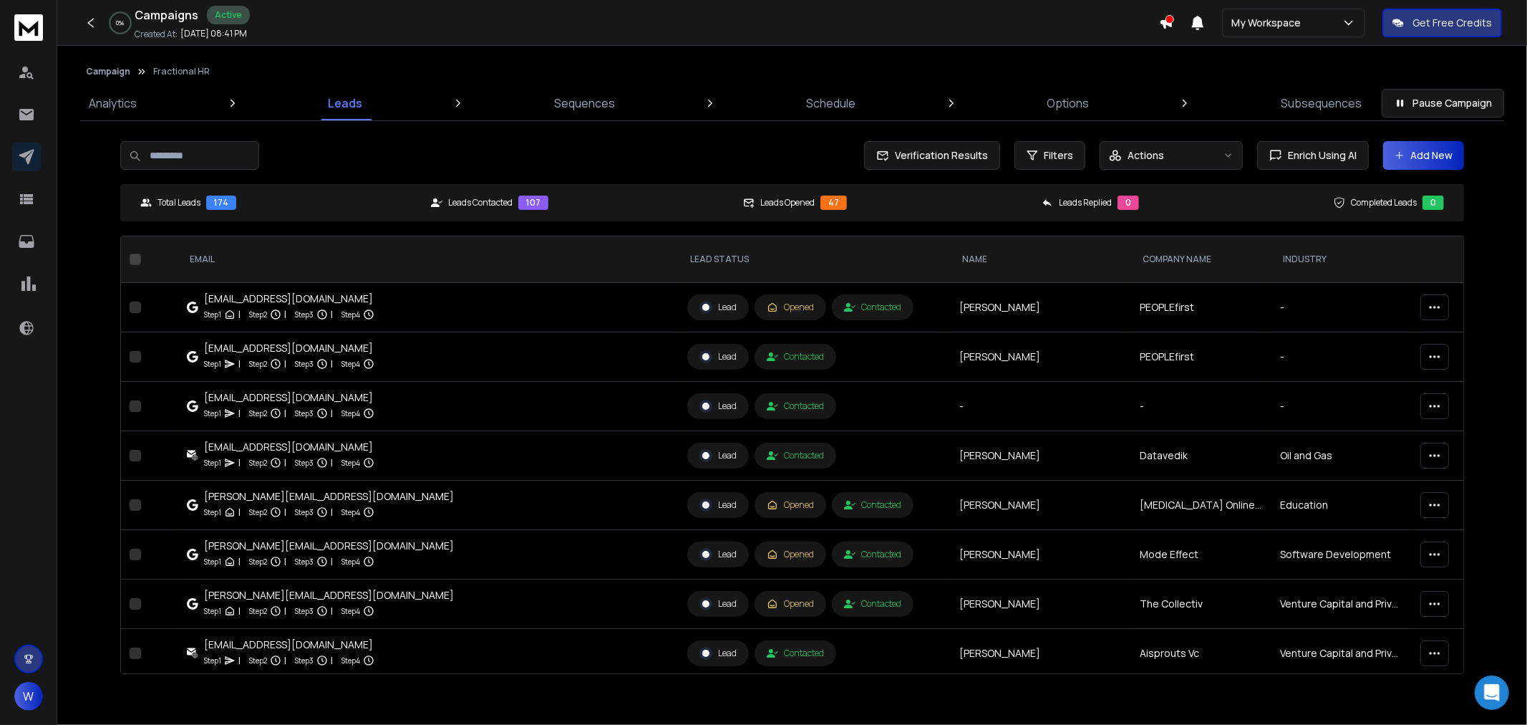
click at [1423, 159] on button "Add New" at bounding box center [1423, 155] width 81 height 29
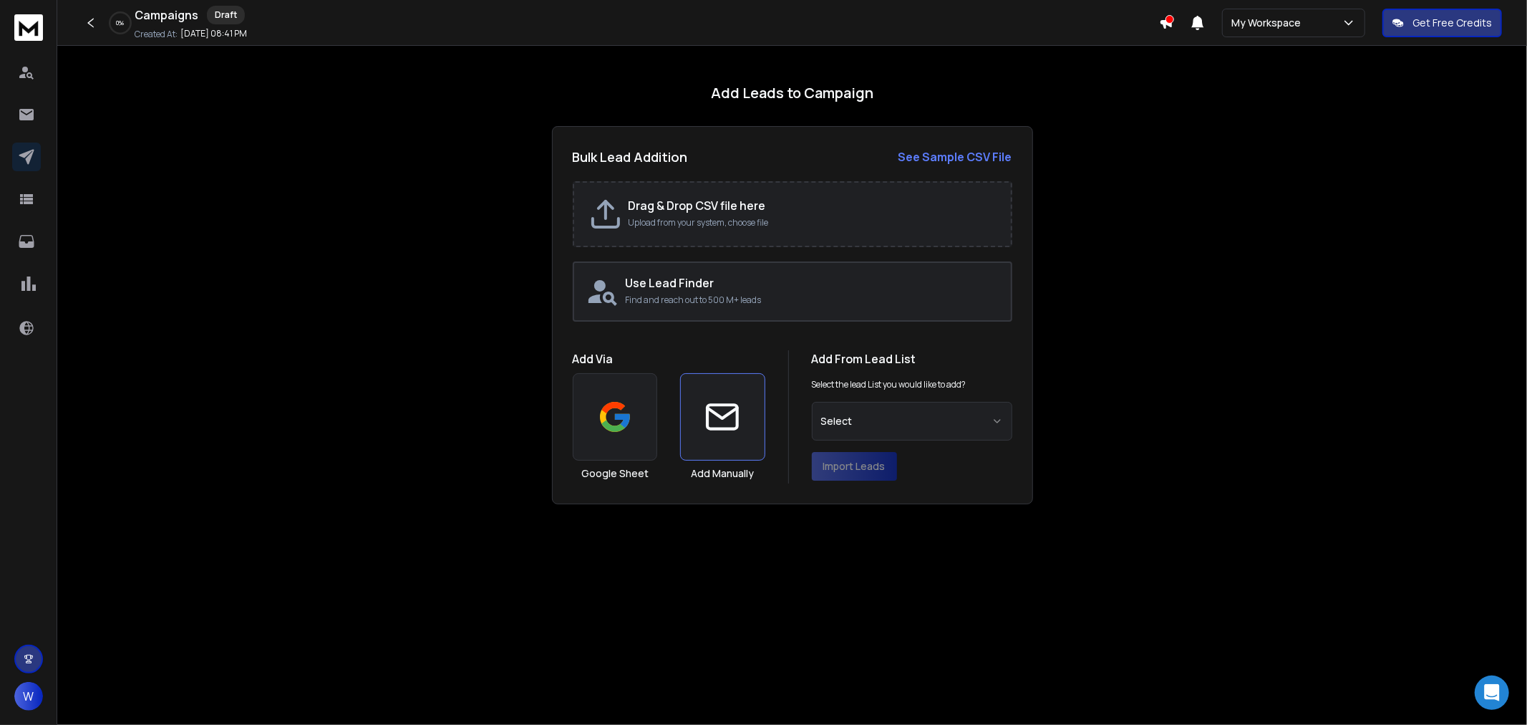
click at [703, 428] on div at bounding box center [722, 416] width 85 height 87
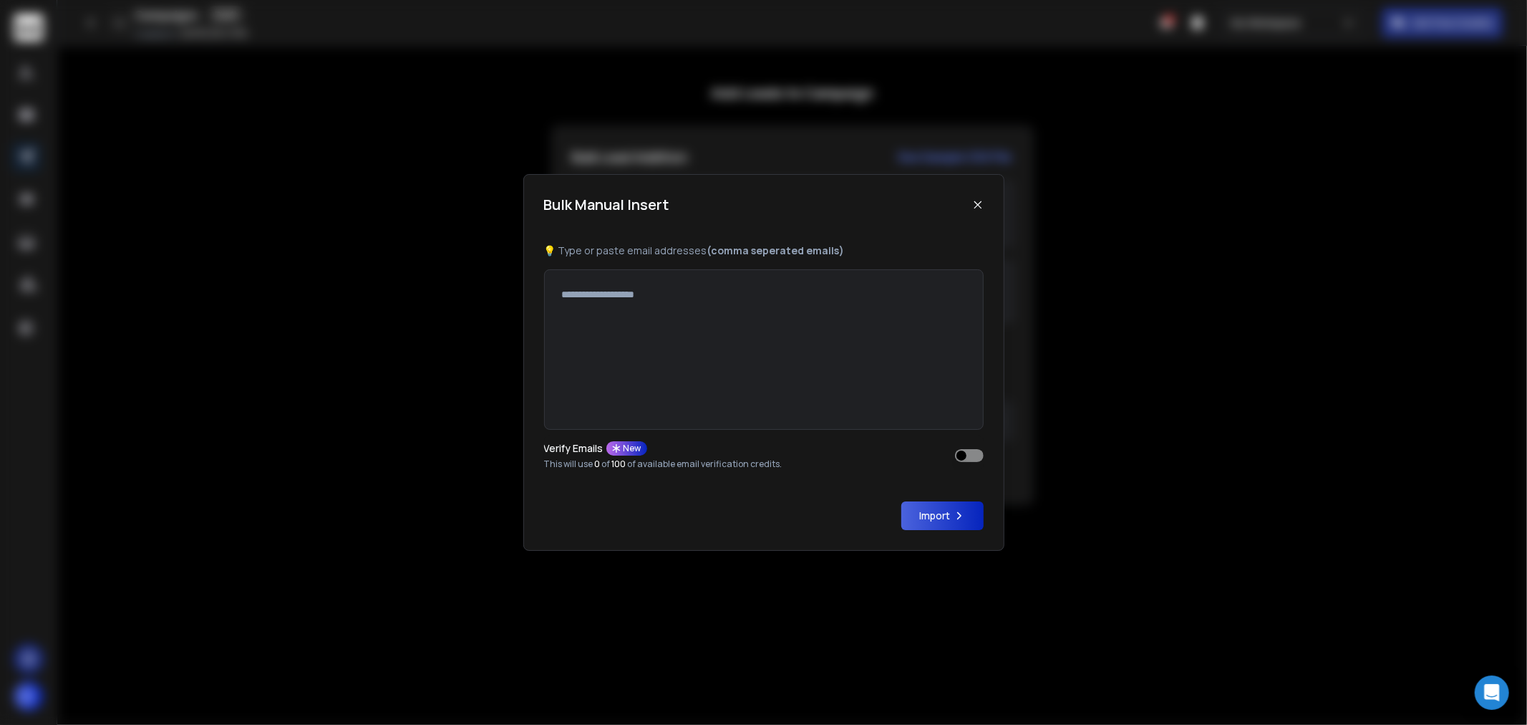
click at [970, 198] on div "Bulk Manual Insert" at bounding box center [764, 205] width 440 height 20
click at [983, 202] on icon at bounding box center [977, 204] width 11 height 11
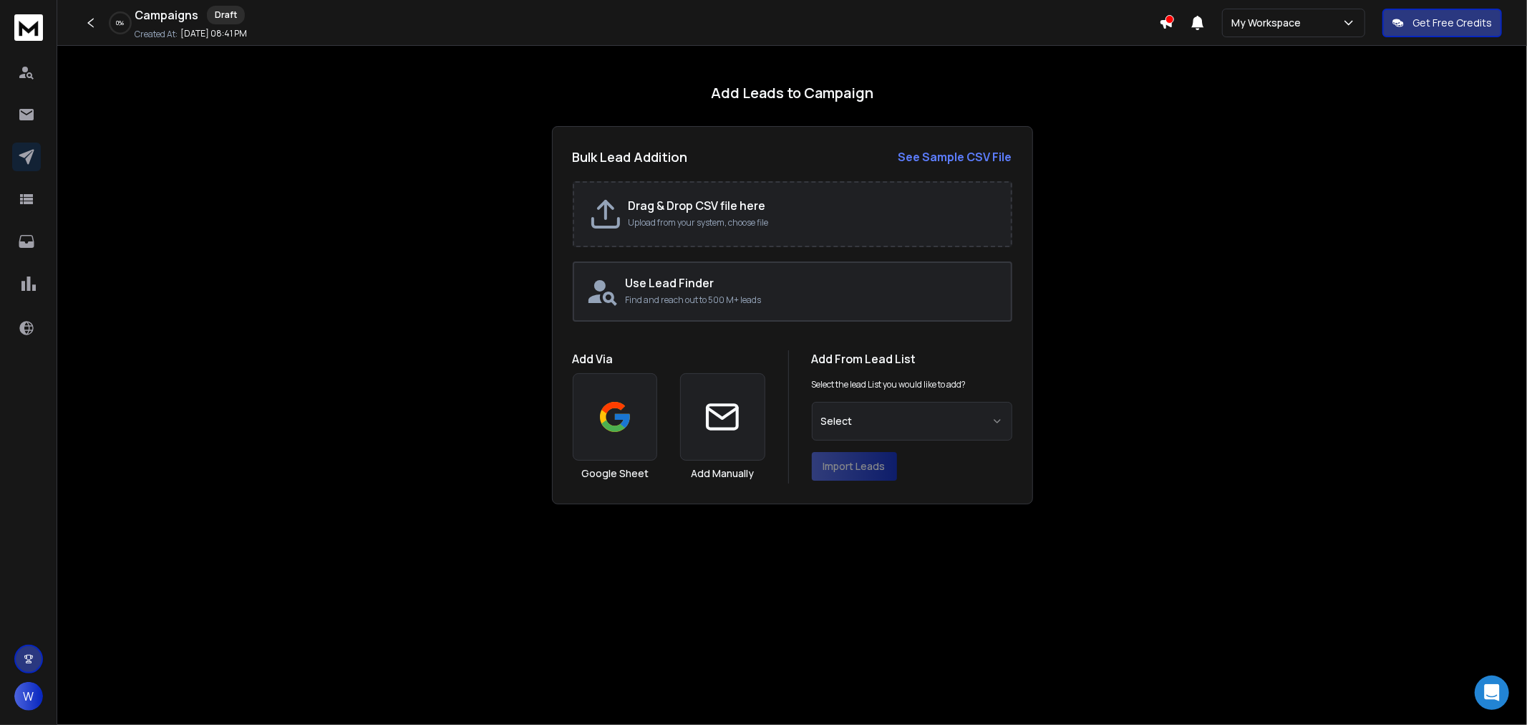
click at [903, 406] on button "Select" at bounding box center [912, 421] width 201 height 39
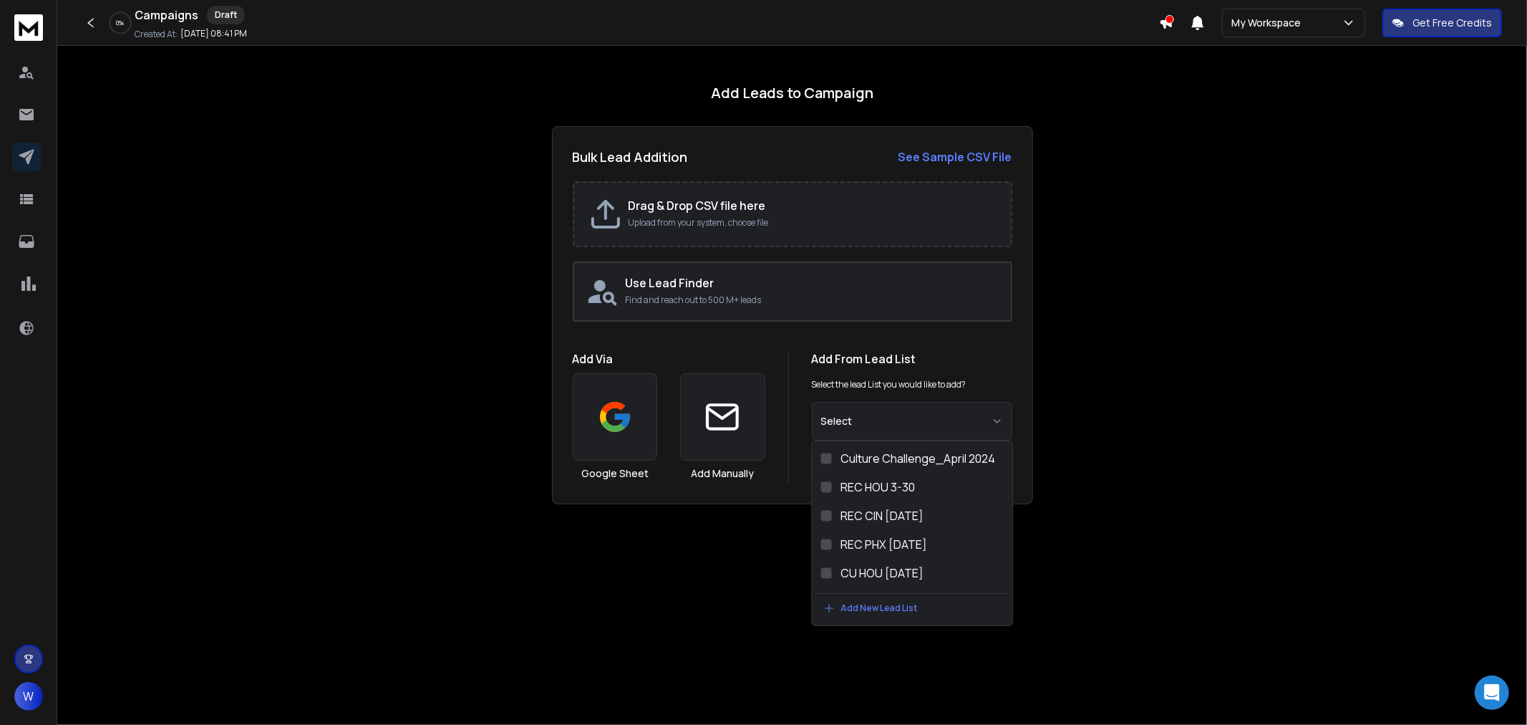
click at [1323, 397] on div "Add Leads to Campaign Bulk Lead Addition See Sample CSV File Drag & Drop CSV fi…" at bounding box center [763, 252] width 1527 height 504
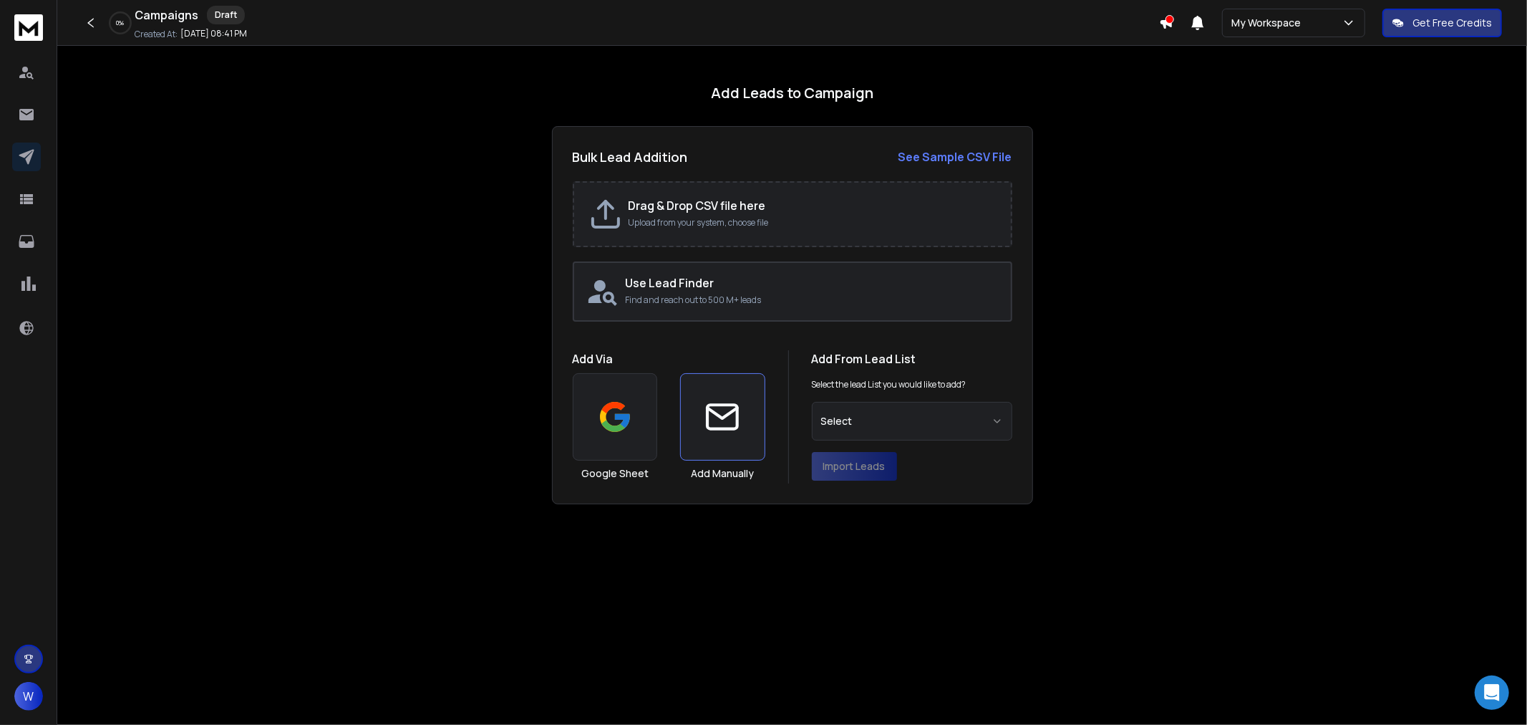
click at [718, 409] on icon at bounding box center [723, 416] width 36 height 43
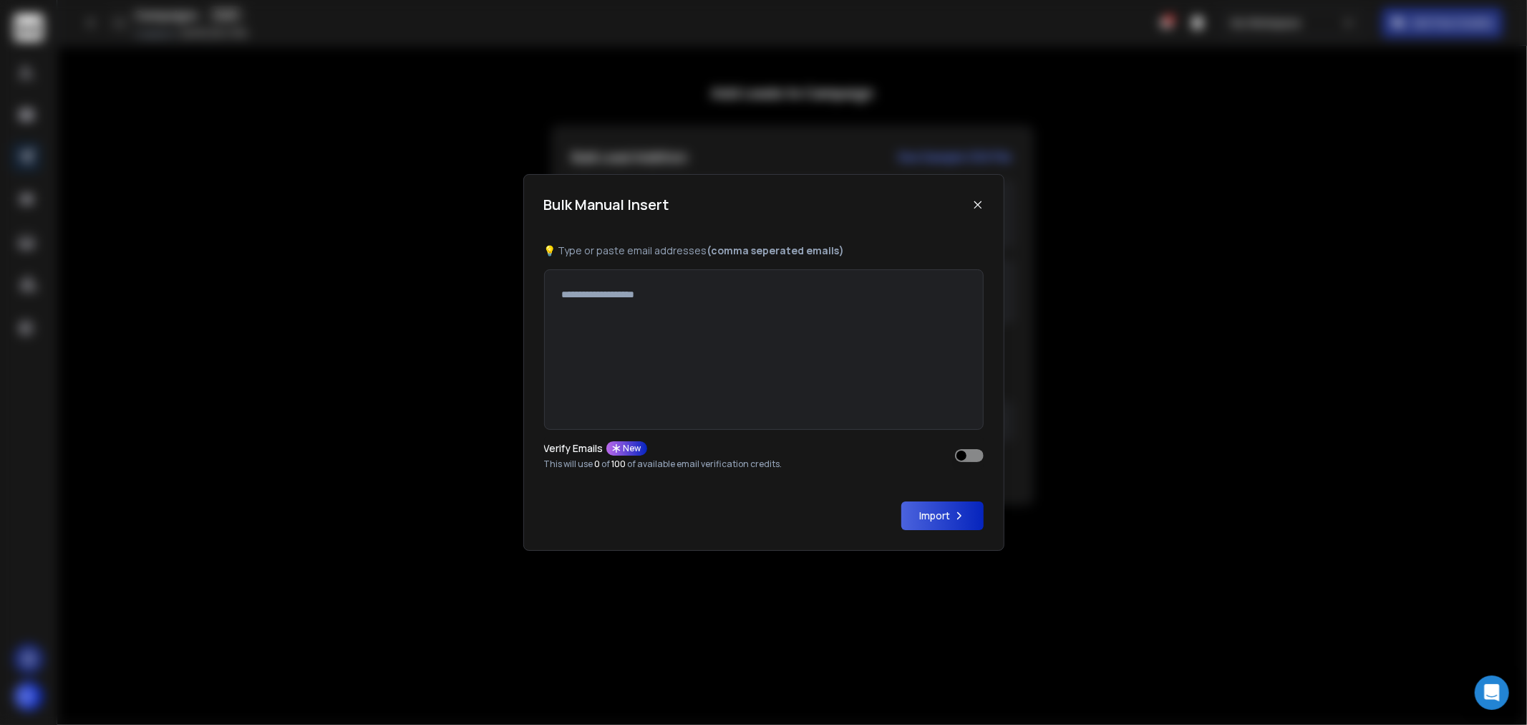
click at [977, 204] on icon at bounding box center [978, 205] width 8 height 8
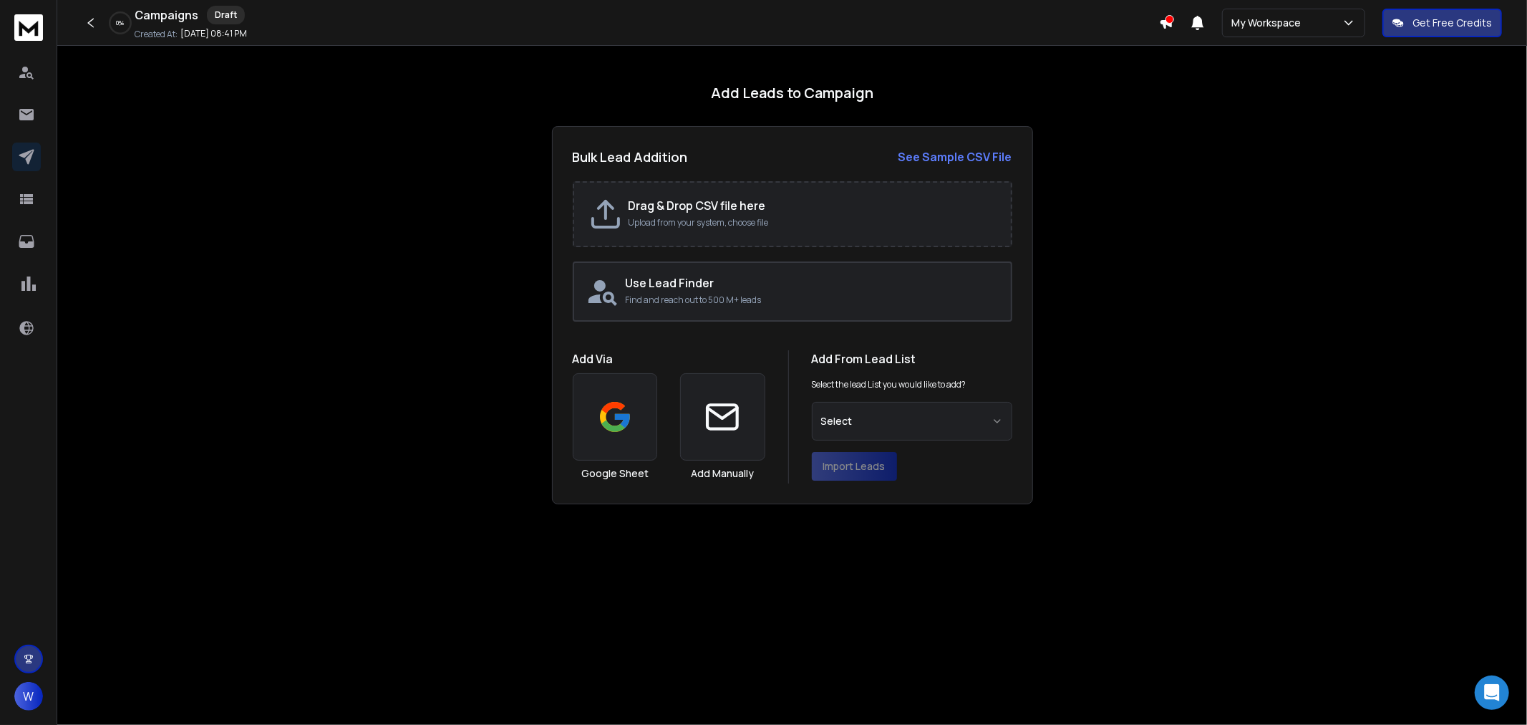
click at [389, 430] on div "Add Leads to Campaign Bulk Lead Addition See Sample CSV File Drag & Drop CSV fi…" at bounding box center [763, 252] width 1527 height 504
click at [23, 166] on link at bounding box center [26, 157] width 29 height 29
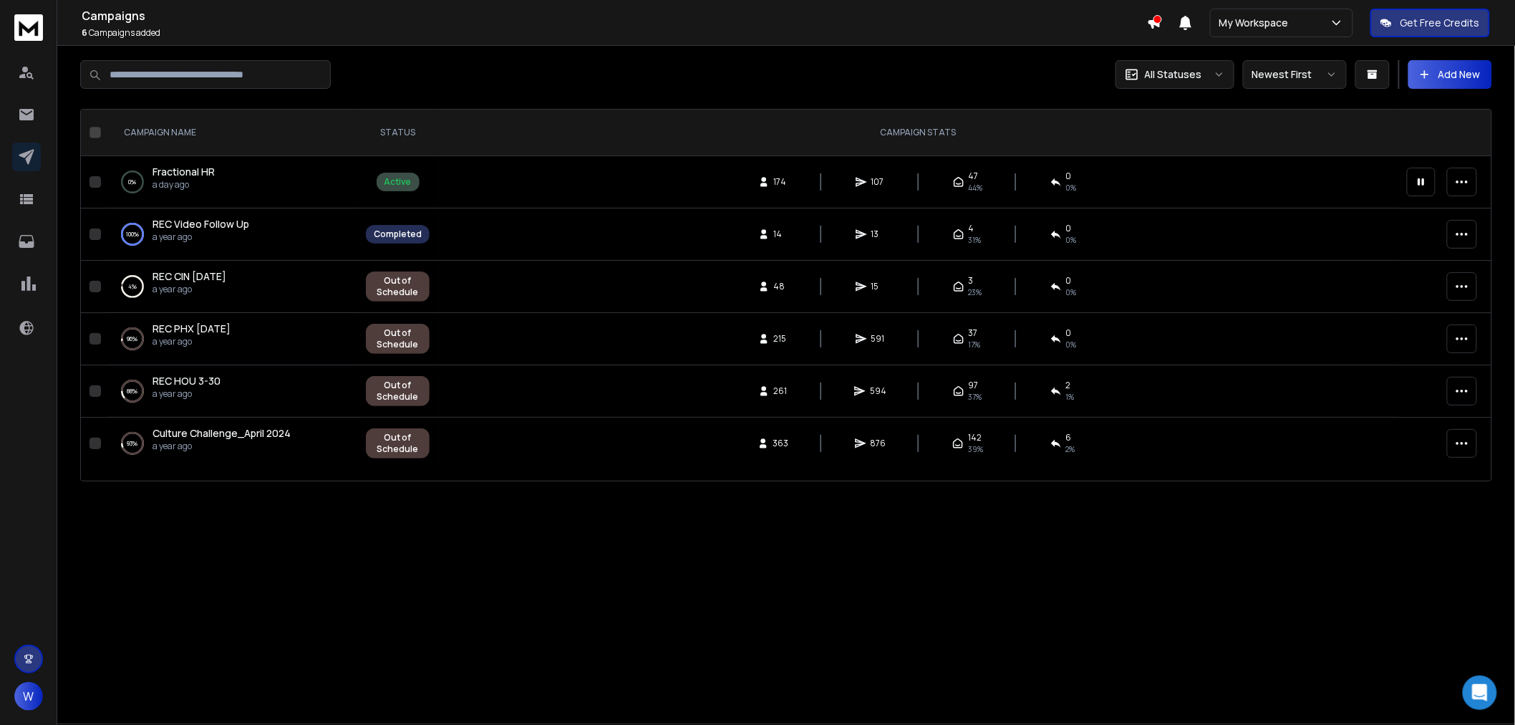
click at [173, 174] on span "Fractional HR" at bounding box center [184, 172] width 62 height 14
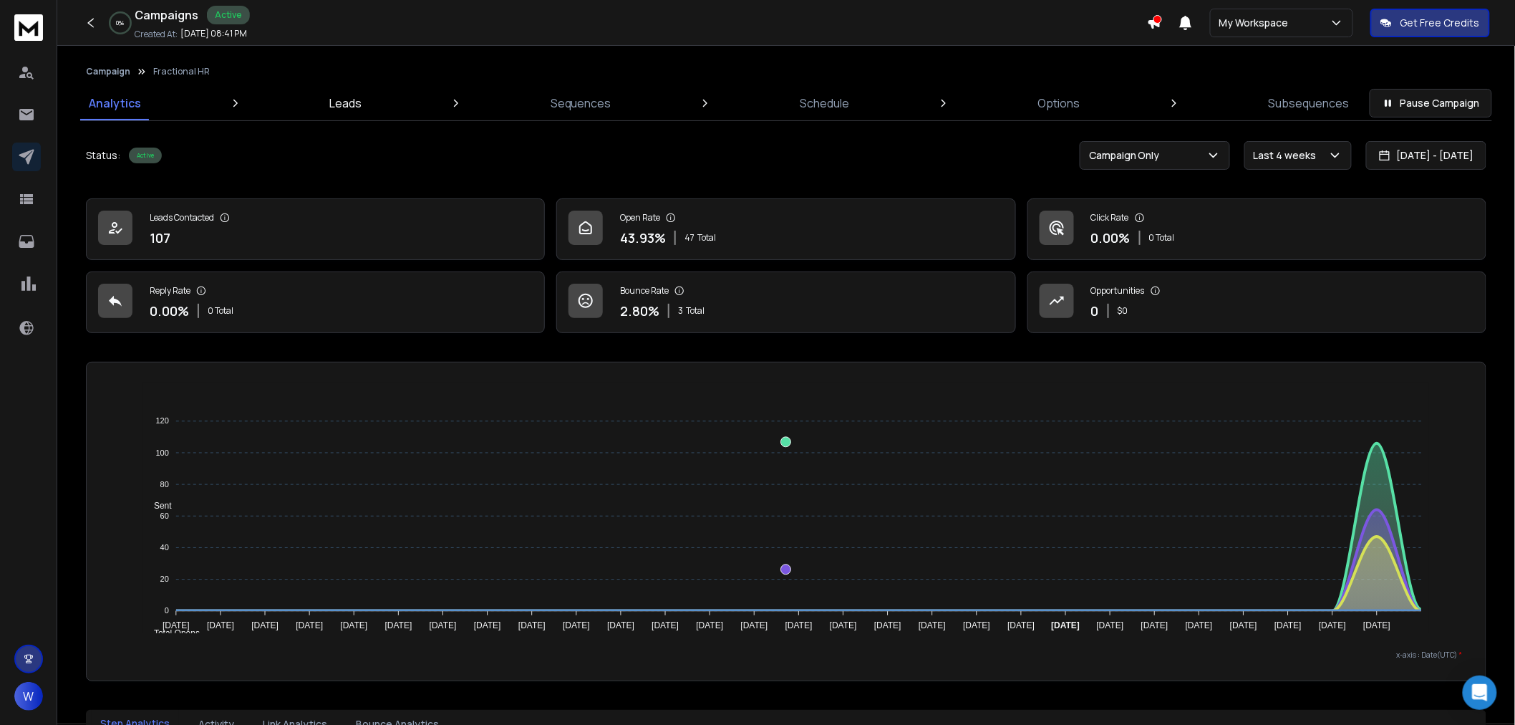
click at [341, 96] on p "Leads" at bounding box center [345, 103] width 32 height 17
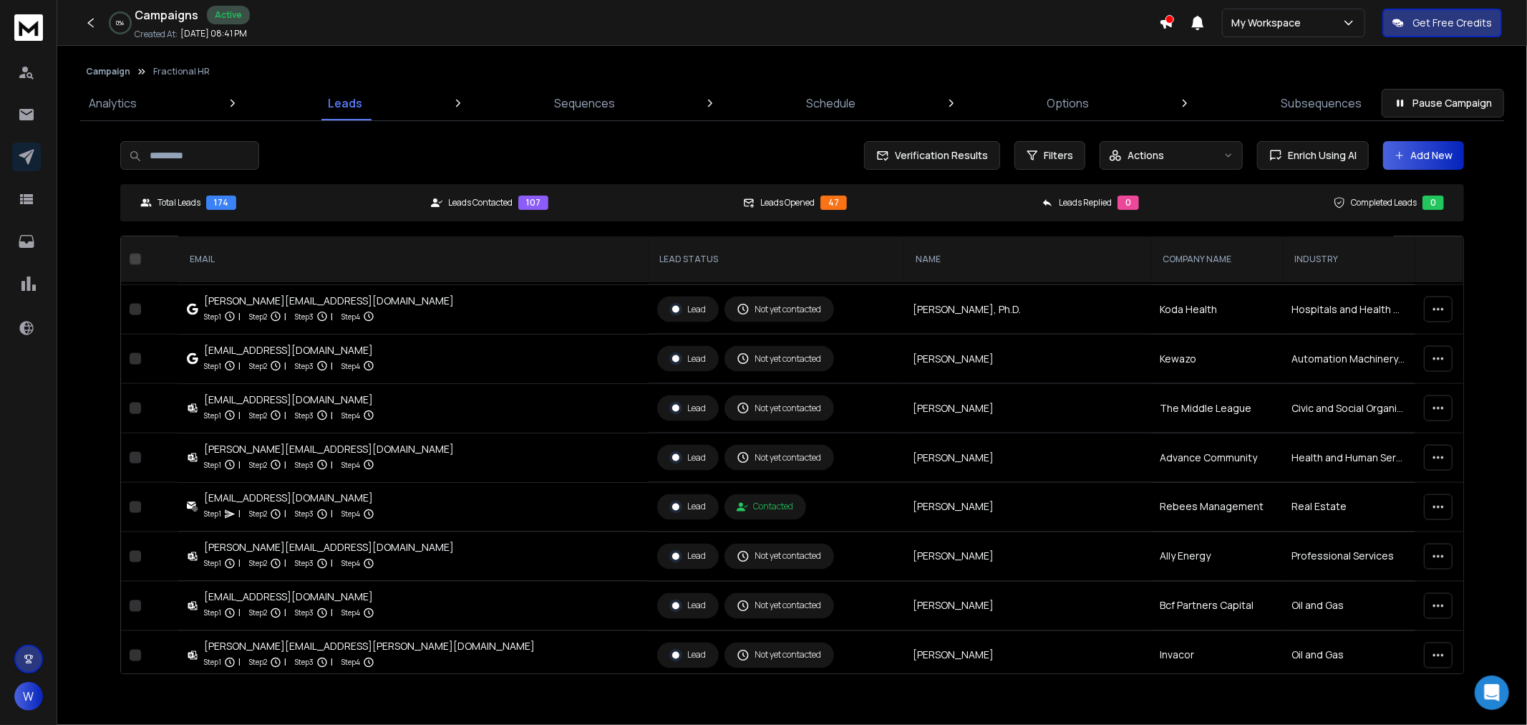
scroll to position [1706, 0]
